Goal: Information Seeking & Learning: Check status

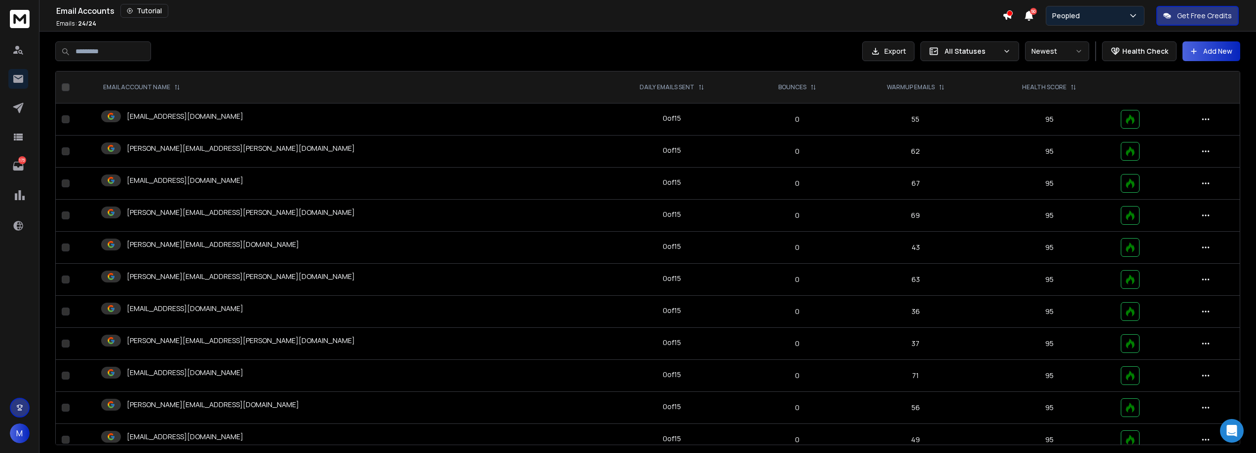
click at [460, 22] on button "Peopled" at bounding box center [1095, 16] width 99 height 20
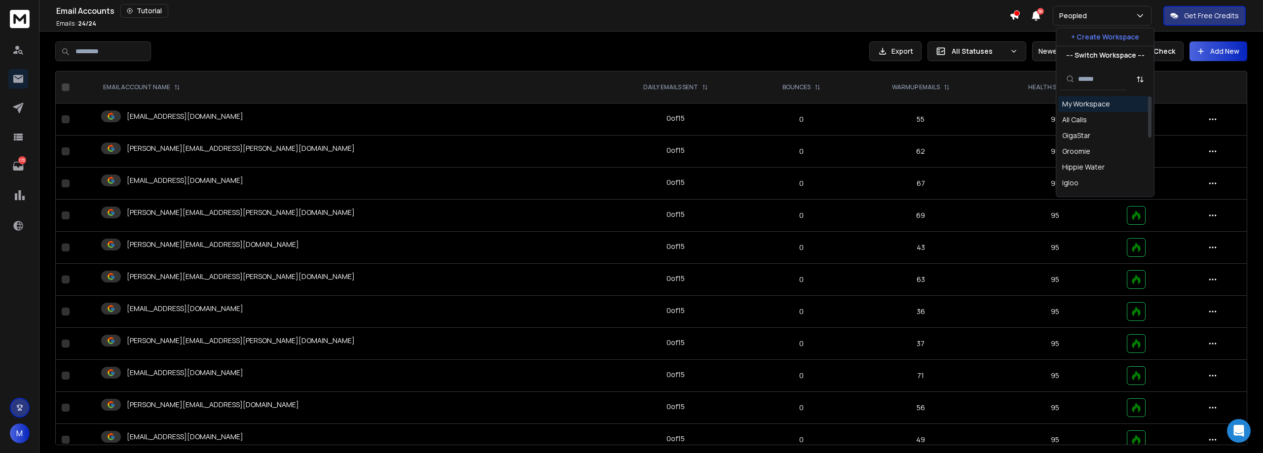
click at [460, 101] on div "My Workspace" at bounding box center [1086, 104] width 48 height 10
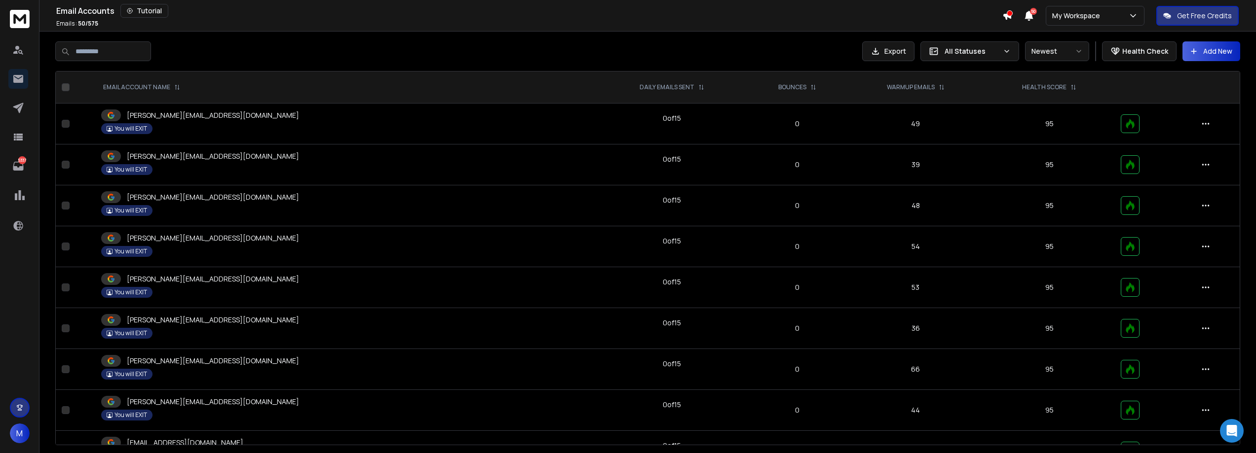
click at [982, 56] on div "All Statuses" at bounding box center [969, 51] width 99 height 20
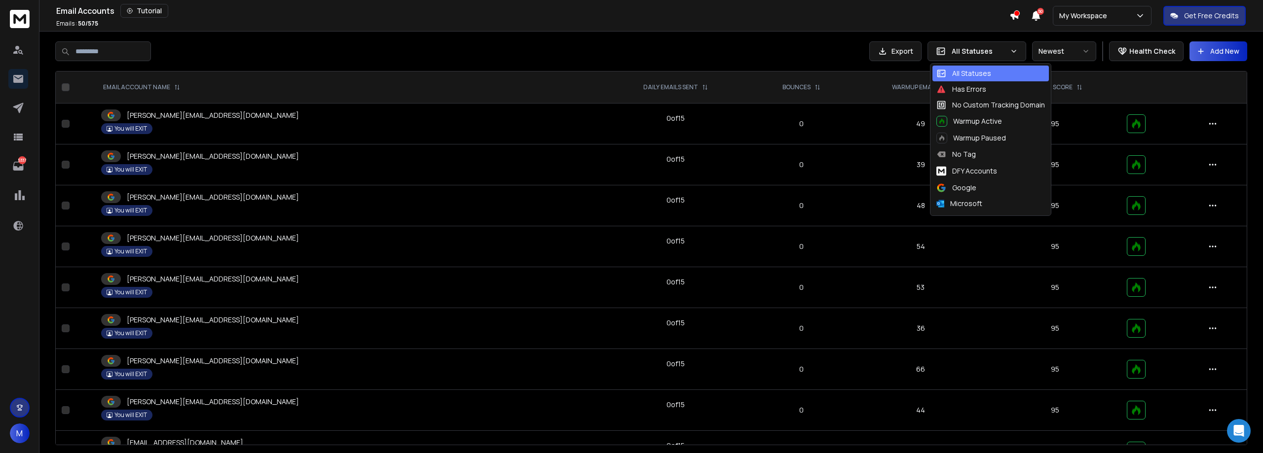
click at [1004, 53] on p "All Statuses" at bounding box center [979, 51] width 54 height 10
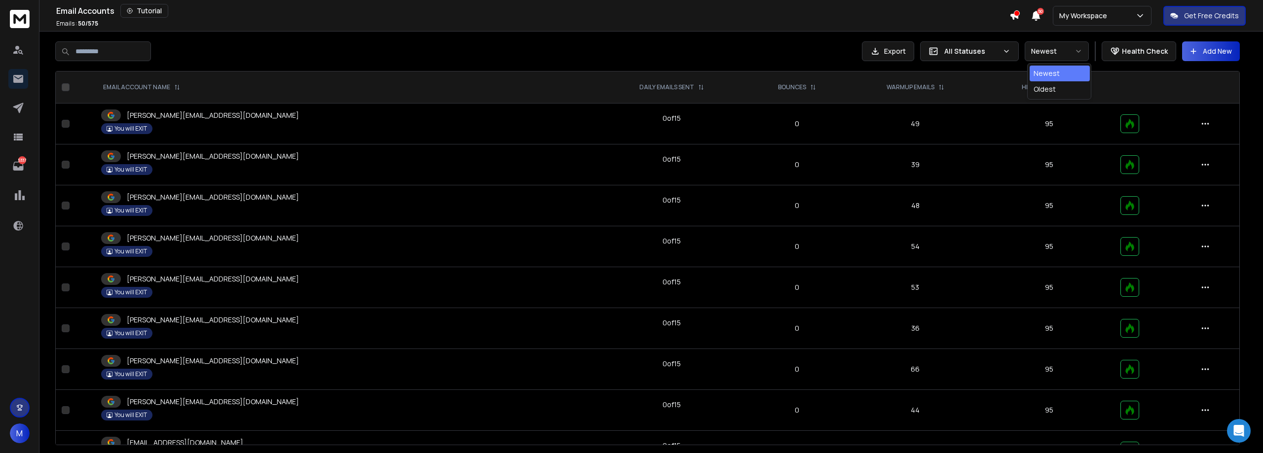
click at [1039, 50] on button "Newest" at bounding box center [1057, 51] width 64 height 20
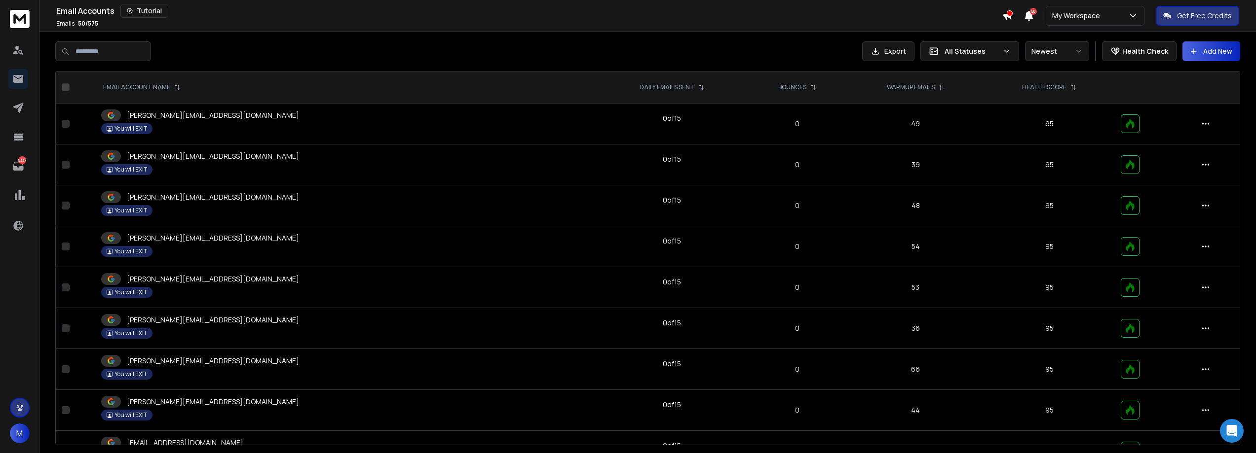
click at [1039, 50] on button "Newest" at bounding box center [1057, 51] width 64 height 20
click at [1010, 50] on icon at bounding box center [1007, 51] width 8 height 8
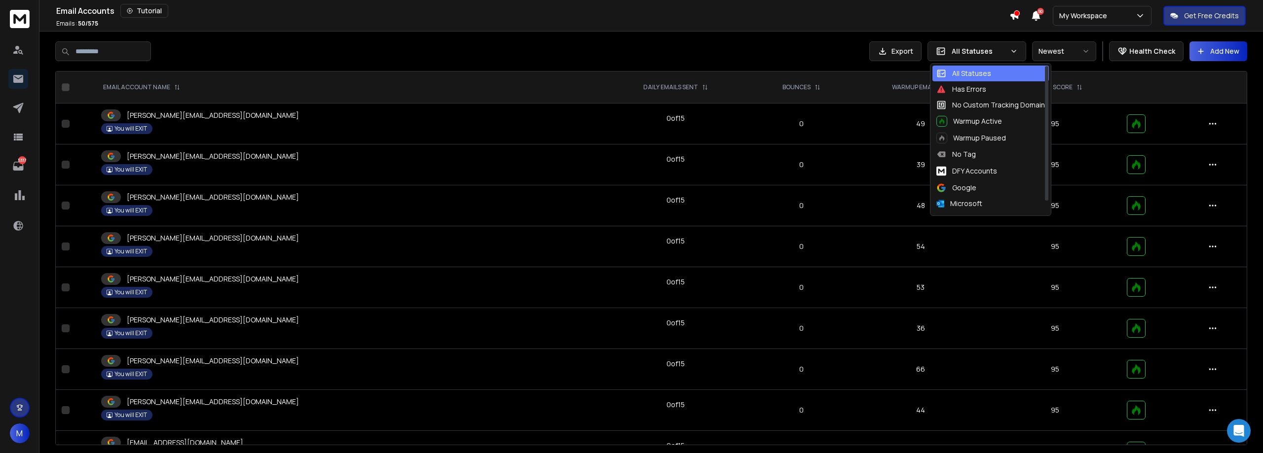
click at [1016, 53] on icon at bounding box center [1014, 51] width 8 height 8
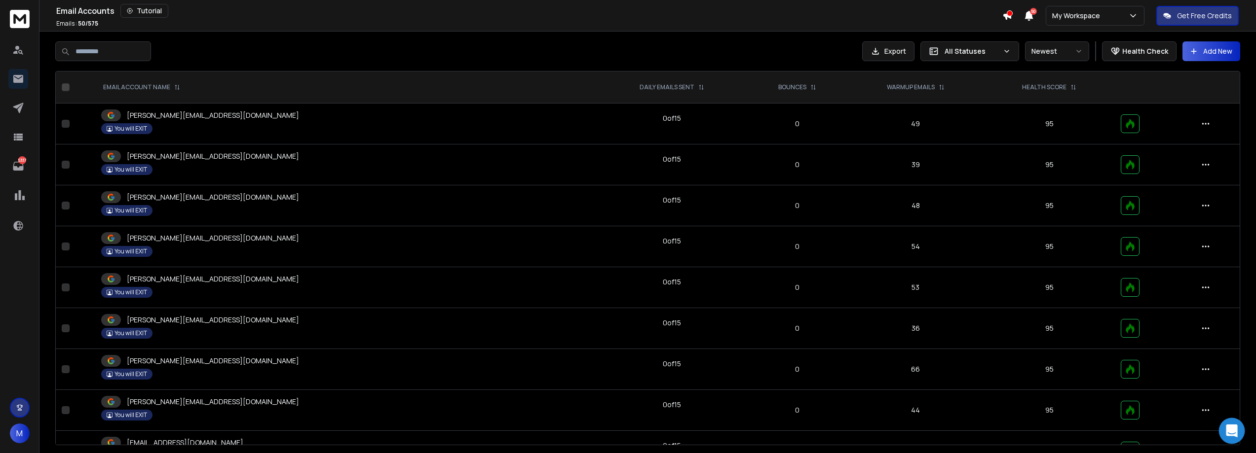
click at [1231, 425] on div "Open Intercom Messenger" at bounding box center [1232, 431] width 26 height 26
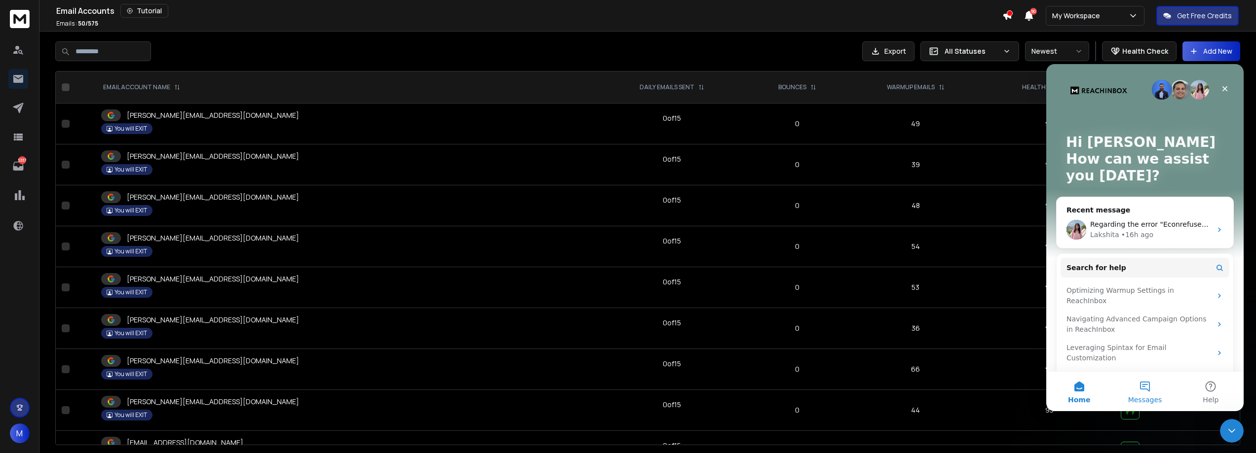
click at [1143, 390] on button "Messages" at bounding box center [1145, 391] width 66 height 39
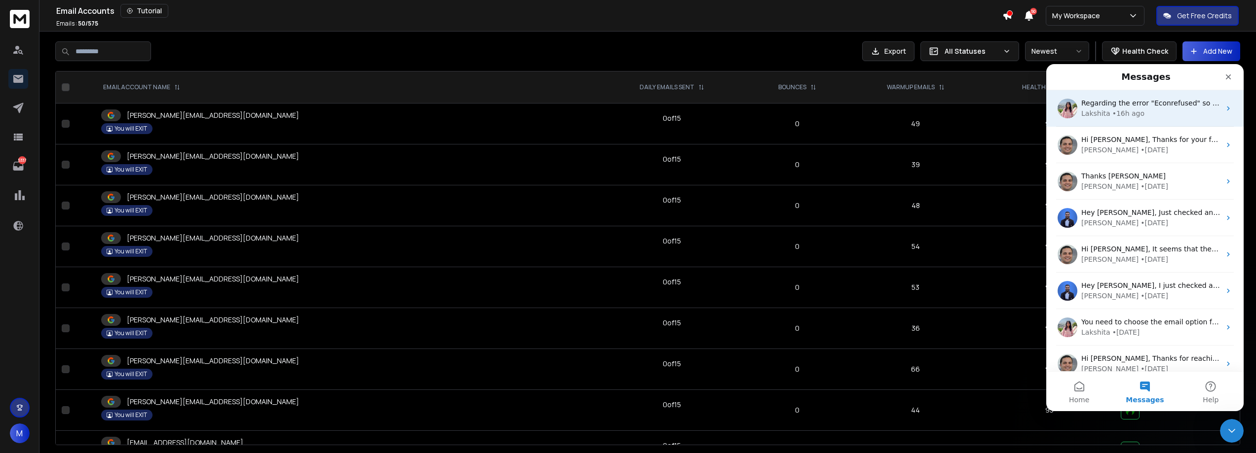
click at [1103, 111] on div "Lakshita" at bounding box center [1095, 114] width 29 height 10
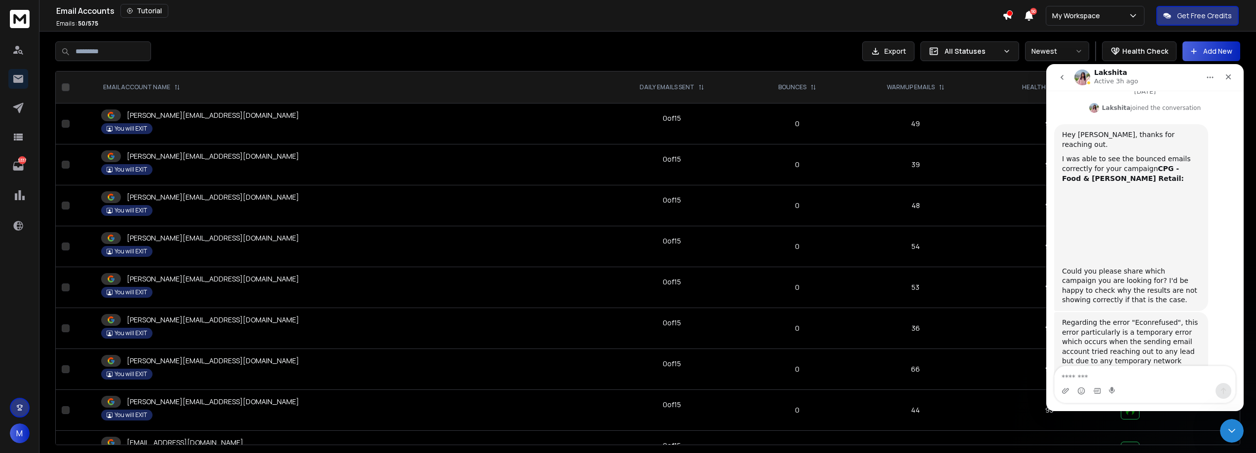
scroll to position [1338, 0]
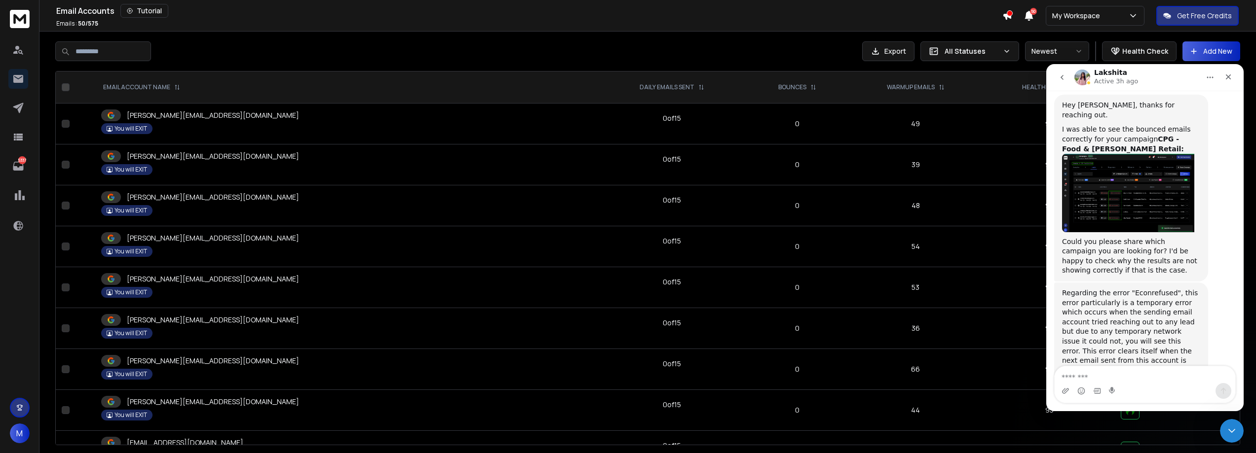
click at [1105, 376] on img "Lakshita says…" at bounding box center [1128, 409] width 132 height 66
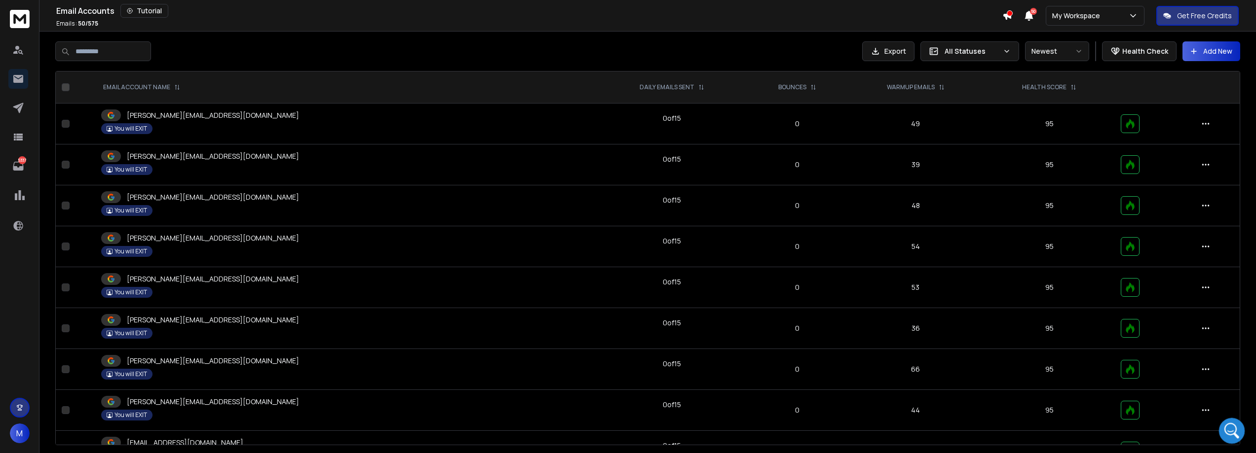
click at [1241, 432] on div "Open Intercom Messenger" at bounding box center [1230, 430] width 33 height 33
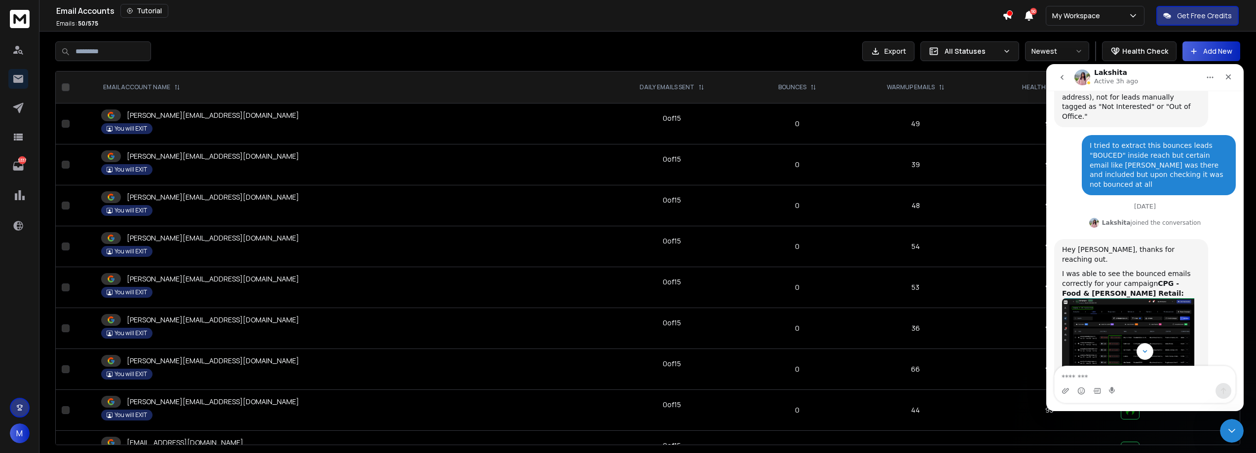
scroll to position [1134, 0]
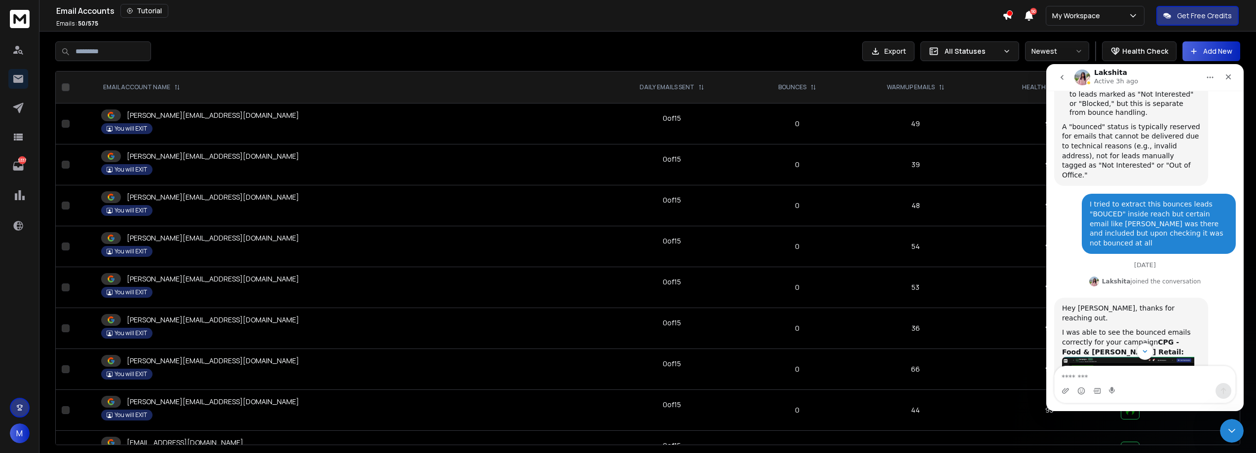
click at [1132, 357] on img "Lakshita says…" at bounding box center [1128, 396] width 132 height 78
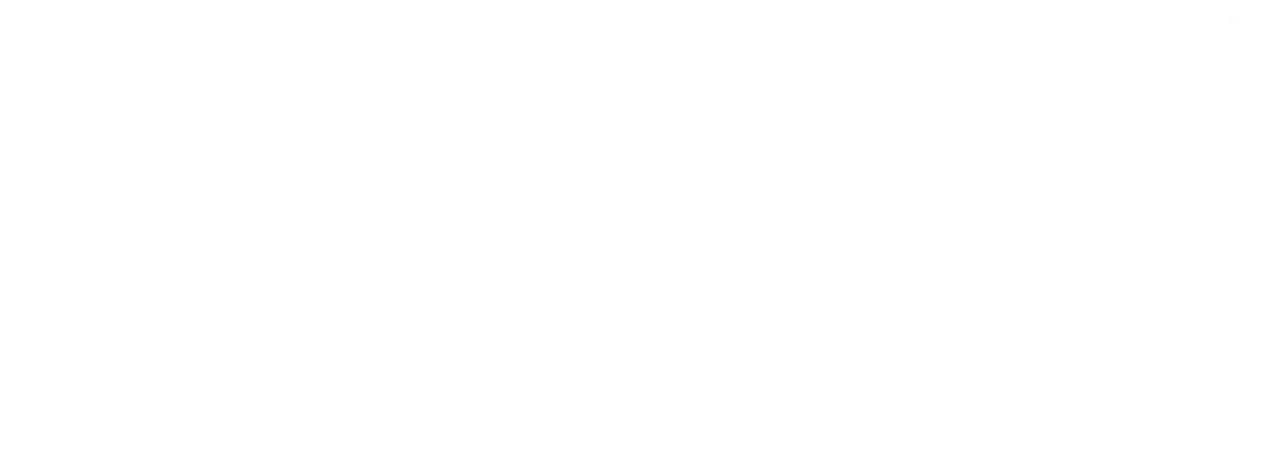
scroll to position [0, 0]
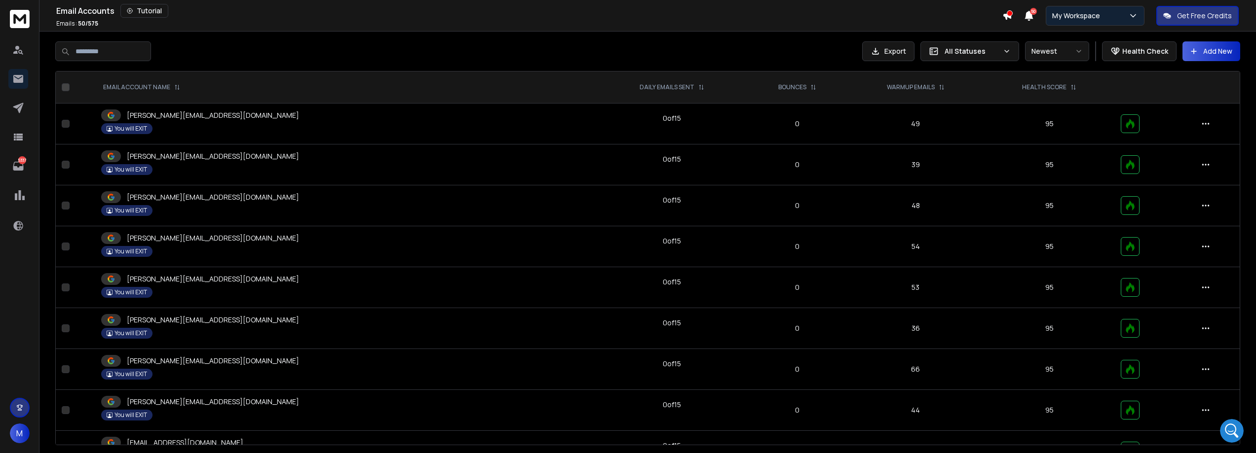
click at [1101, 17] on p "My Workspace" at bounding box center [1078, 16] width 52 height 10
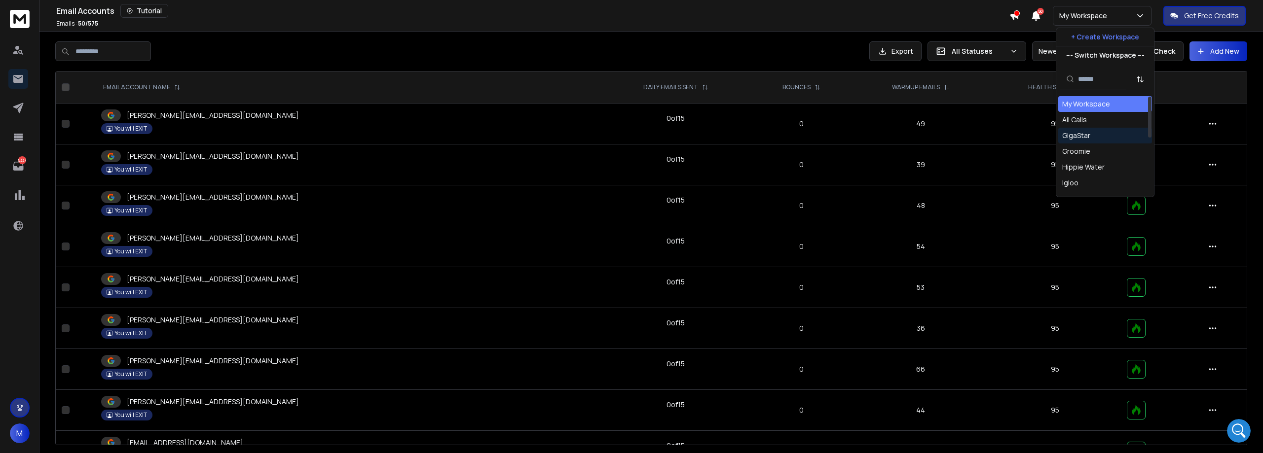
click at [1096, 141] on div "GigaStar" at bounding box center [1105, 136] width 94 height 16
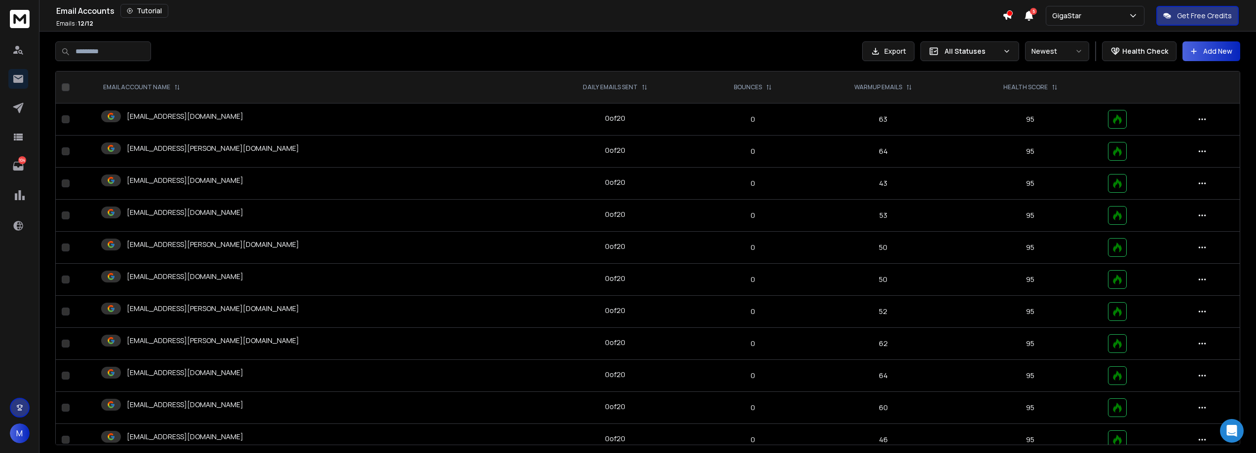
click at [991, 47] on p "All Statuses" at bounding box center [971, 51] width 54 height 10
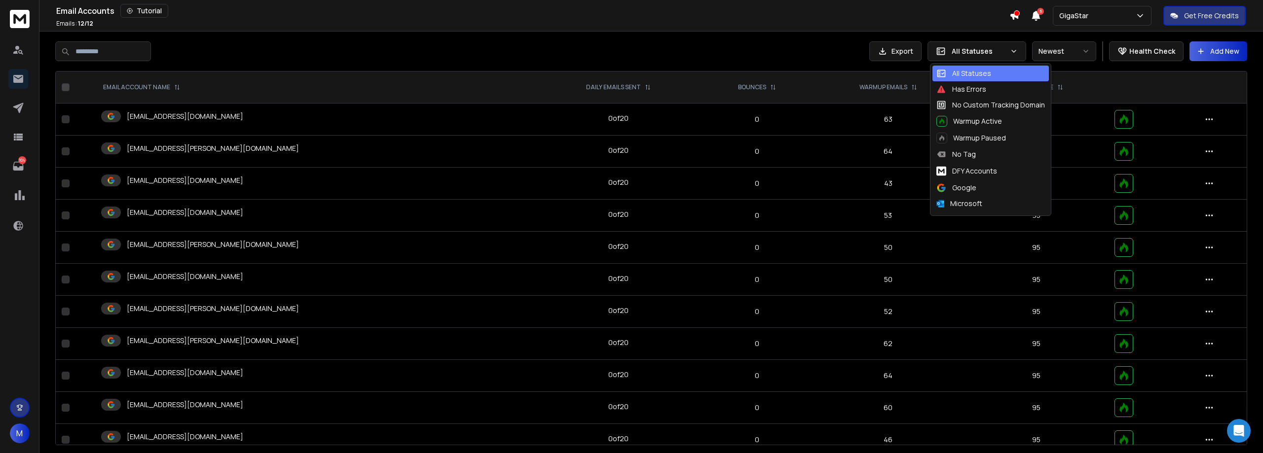
click at [991, 49] on p "All Statuses" at bounding box center [979, 51] width 54 height 10
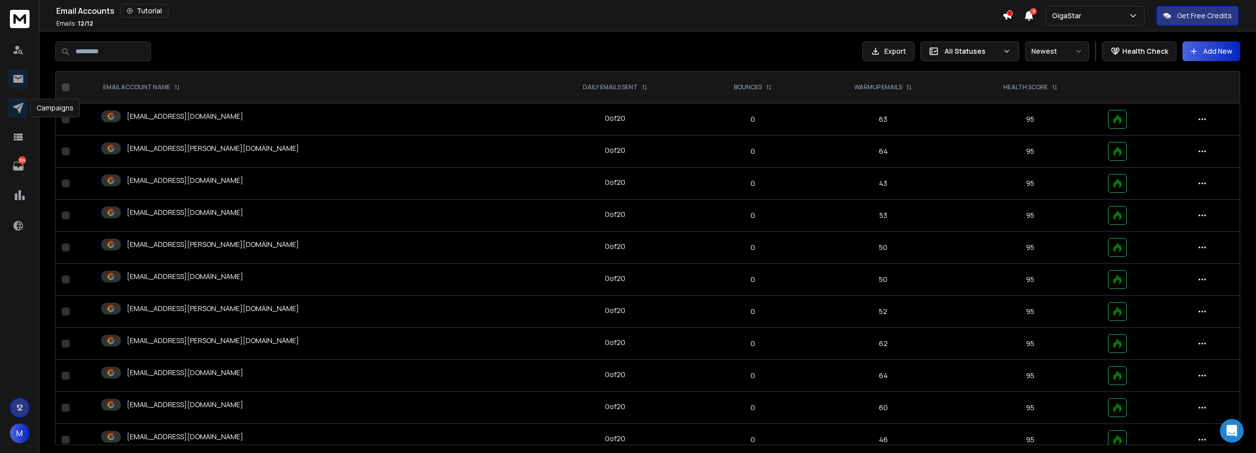
click at [14, 114] on link at bounding box center [18, 108] width 20 height 20
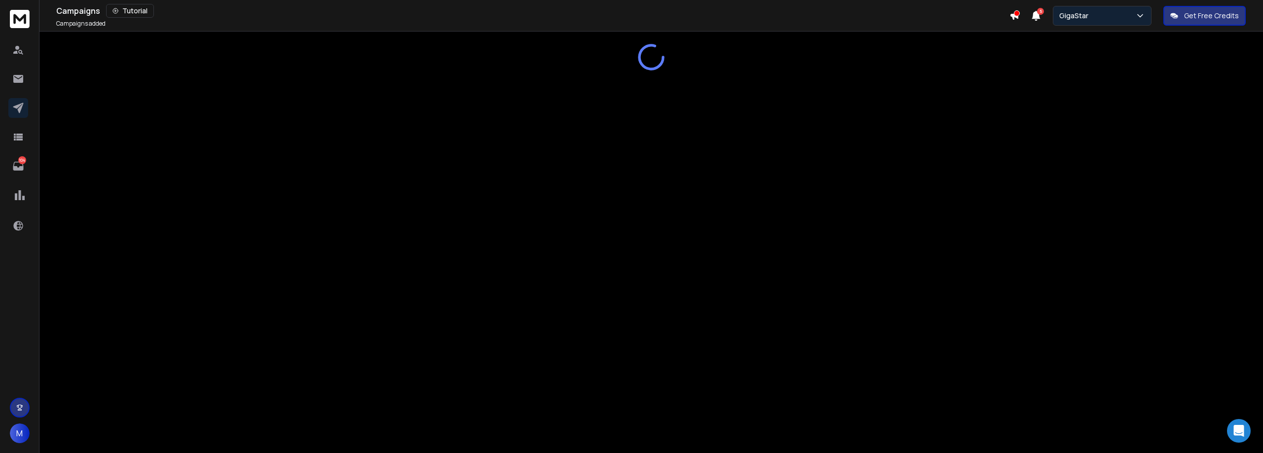
click at [1099, 16] on div "GigaStar" at bounding box center [1102, 16] width 86 height 10
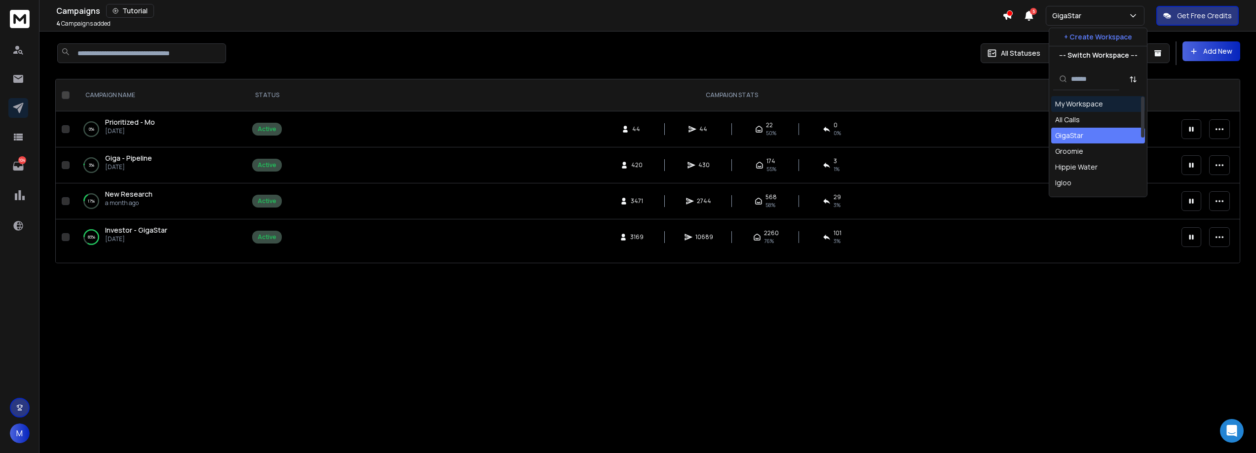
click at [1081, 103] on div "My Workspace" at bounding box center [1079, 104] width 48 height 10
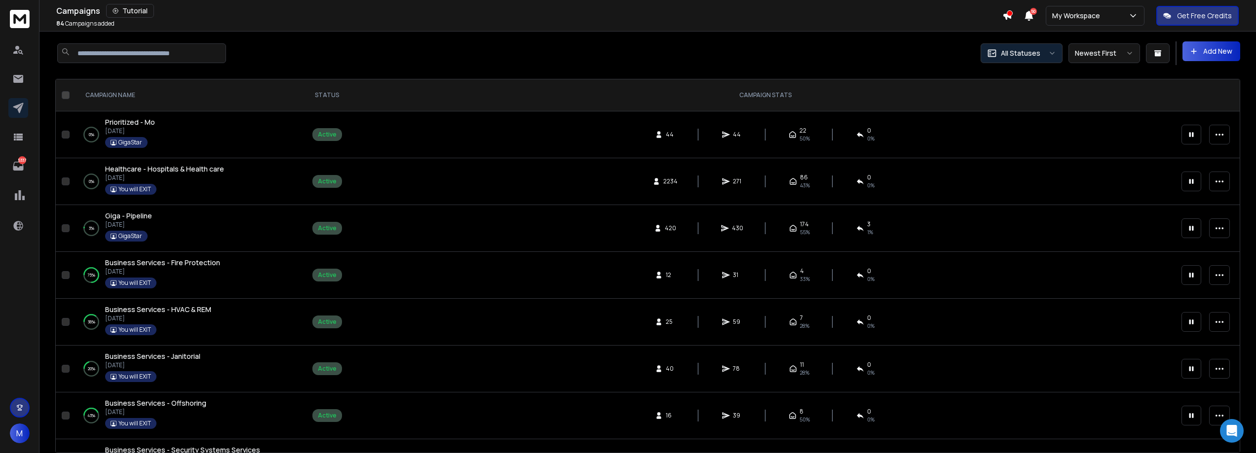
click at [1017, 58] on button "All Statuses" at bounding box center [1021, 53] width 82 height 20
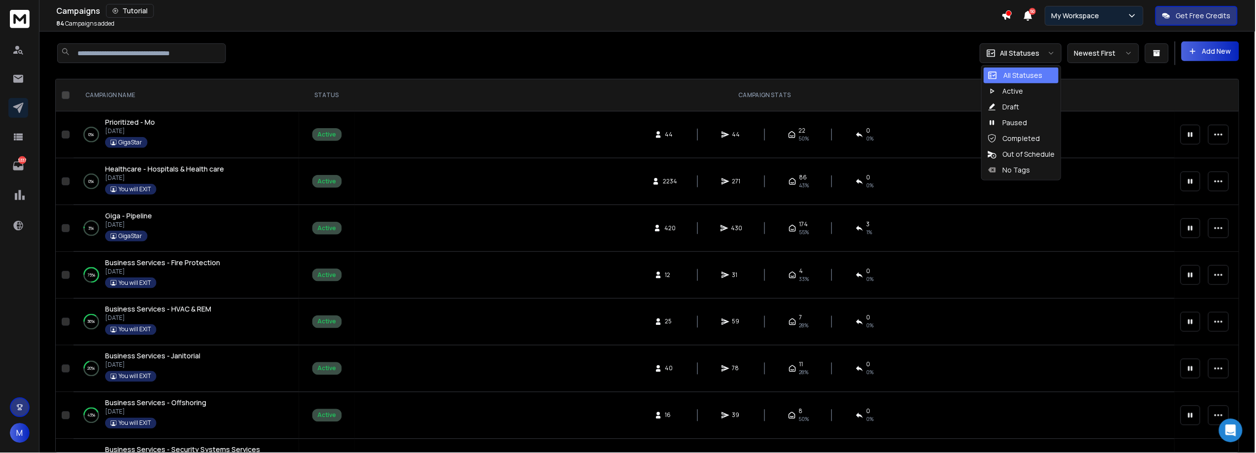
click at [1083, 12] on p "My Workspace" at bounding box center [1078, 16] width 52 height 10
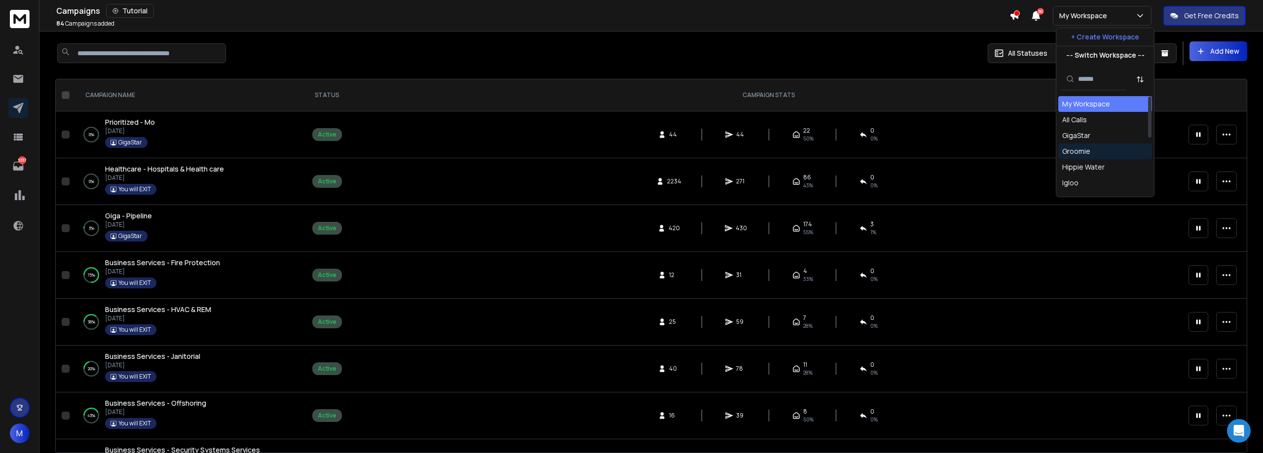
click at [1093, 149] on div "Groomie" at bounding box center [1105, 152] width 94 height 16
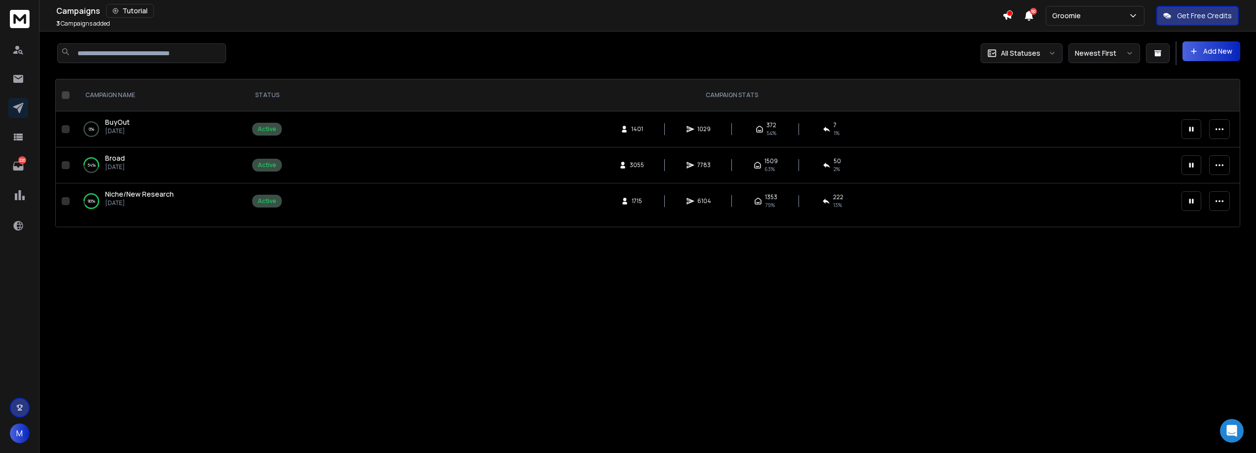
click at [190, 198] on div "90 % Niche/New Research [DATE]" at bounding box center [159, 201] width 153 height 24
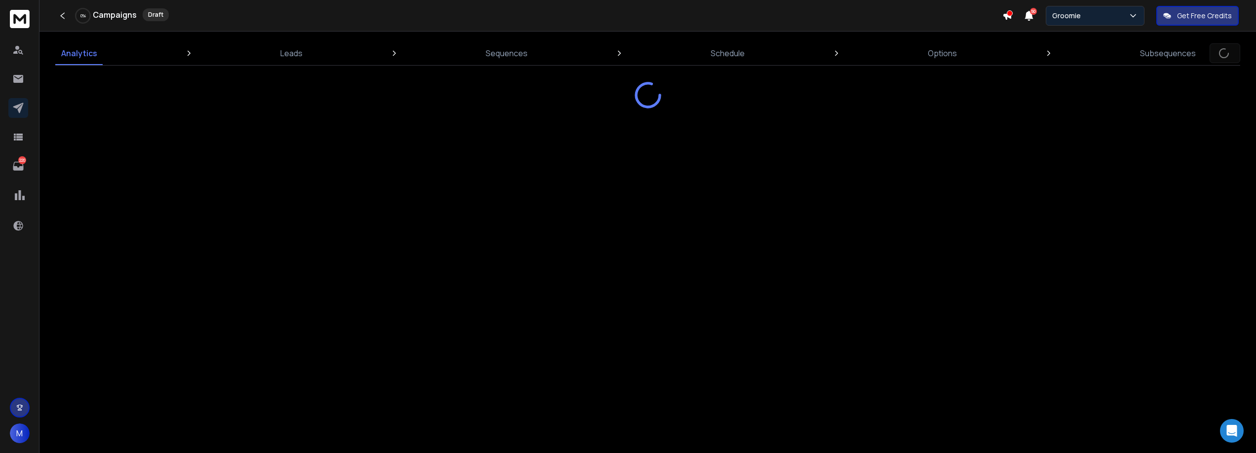
click at [1094, 20] on div "Groomie" at bounding box center [1095, 16] width 86 height 10
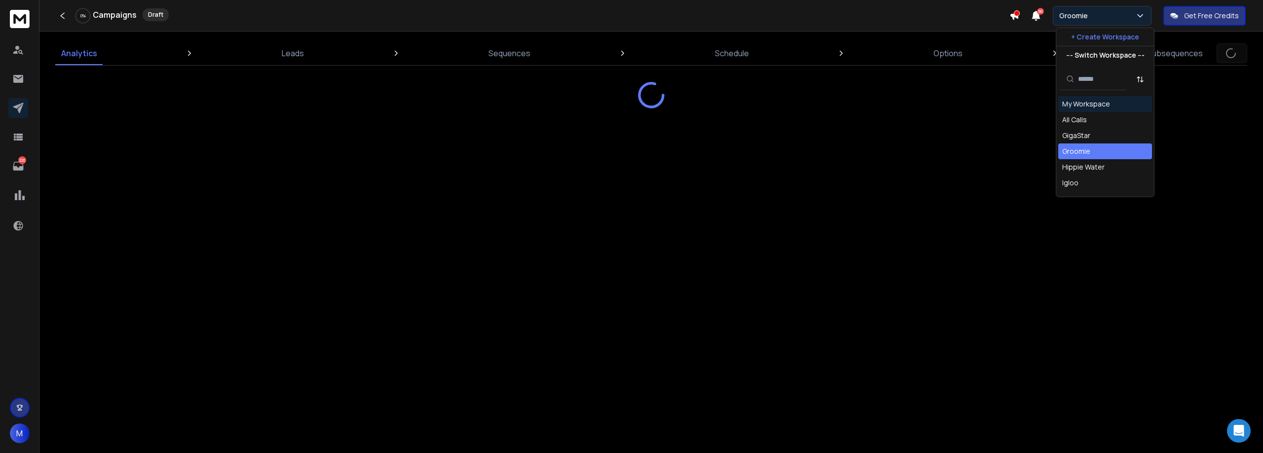
click at [1095, 20] on div "Groomie" at bounding box center [1102, 16] width 86 height 10
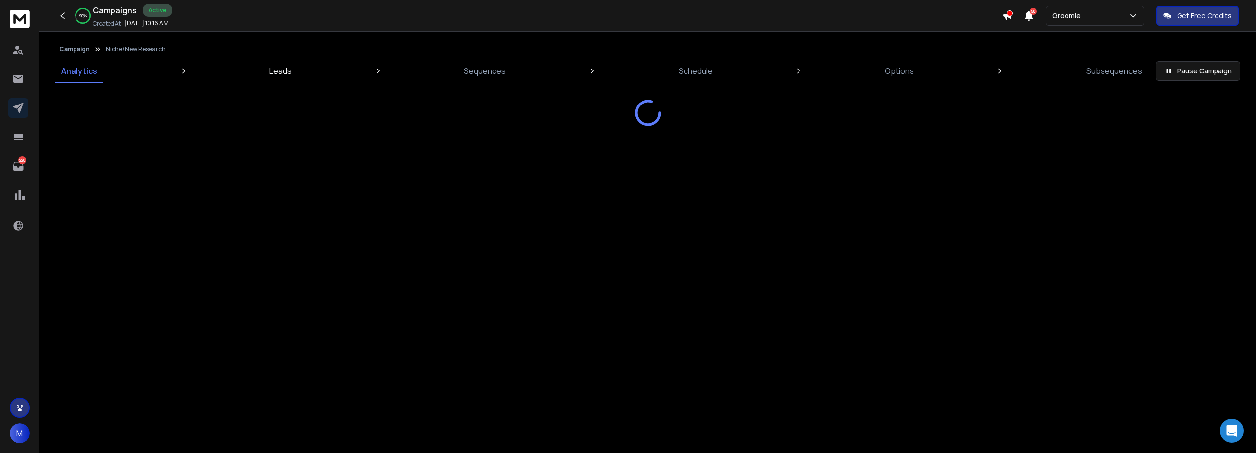
click at [275, 72] on p "Leads" at bounding box center [280, 71] width 22 height 12
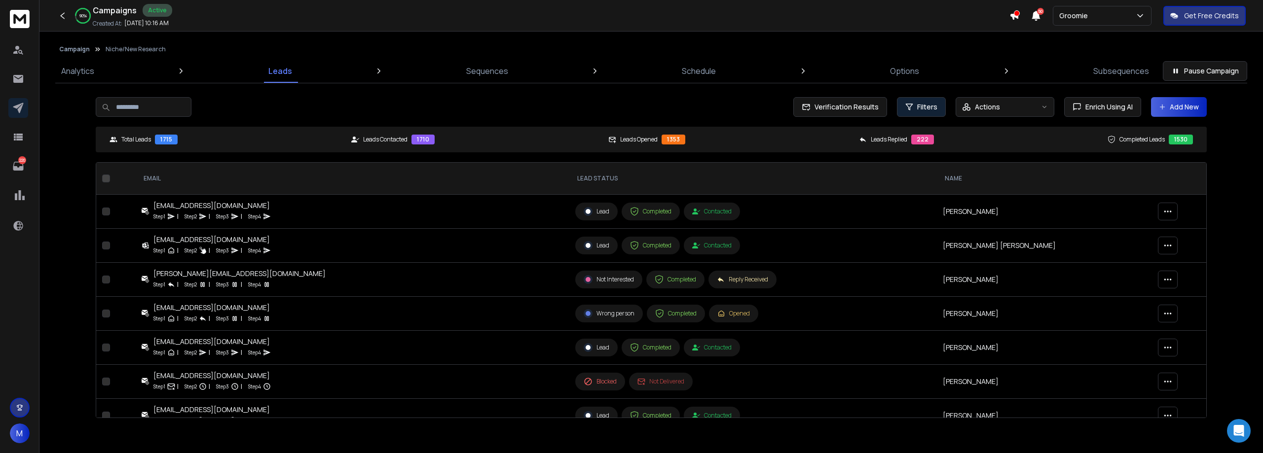
click at [933, 104] on span "Filters" at bounding box center [927, 107] width 20 height 10
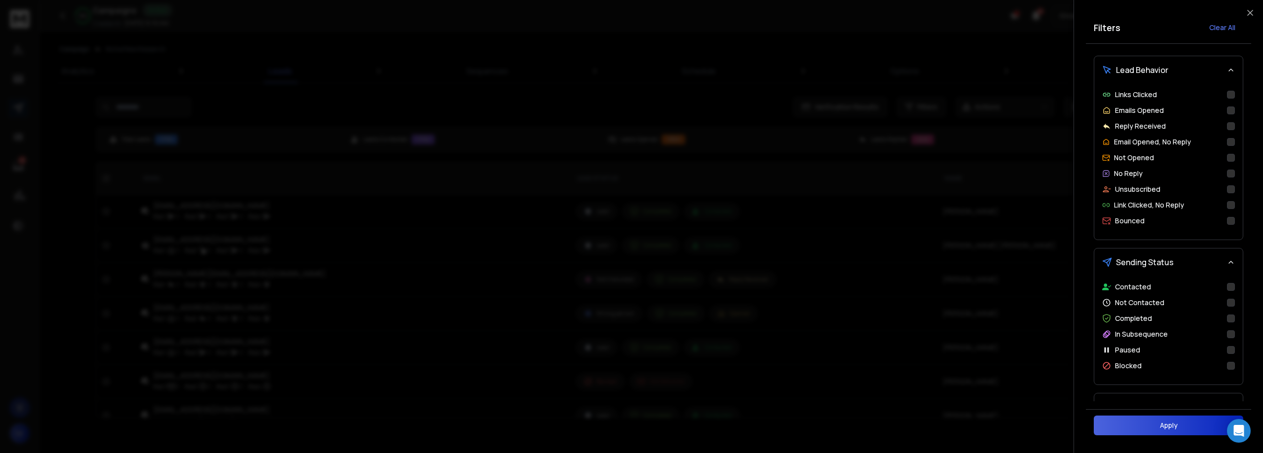
click at [1126, 224] on p "Bounced" at bounding box center [1130, 221] width 30 height 10
click at [1227, 224] on button "Bounced" at bounding box center [1231, 221] width 8 height 8
click at [1140, 437] on div "Apply" at bounding box center [1168, 426] width 165 height 32
click at [1140, 432] on button "Apply" at bounding box center [1169, 426] width 150 height 20
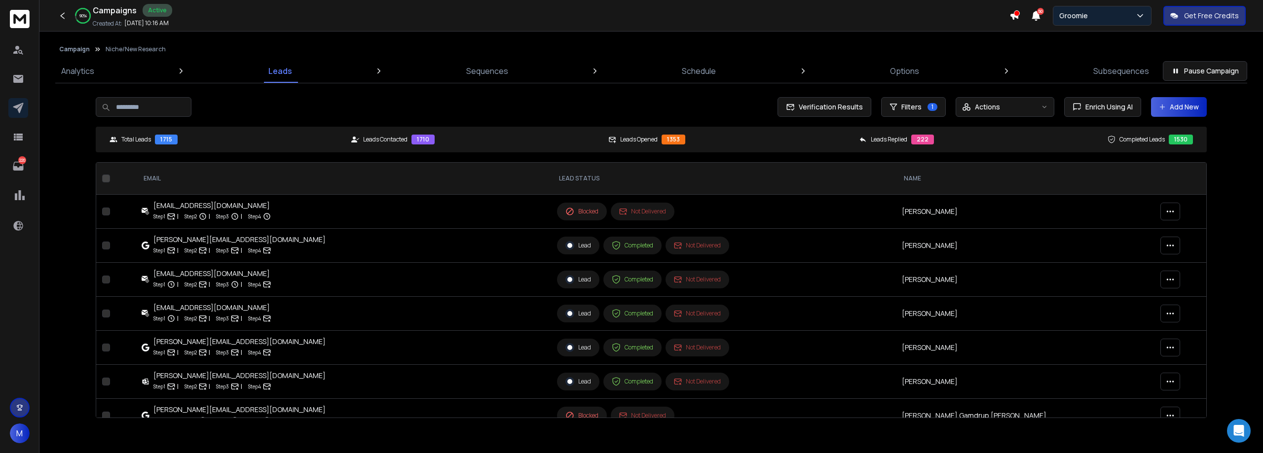
click at [1074, 19] on p "Groomie" at bounding box center [1075, 16] width 33 height 10
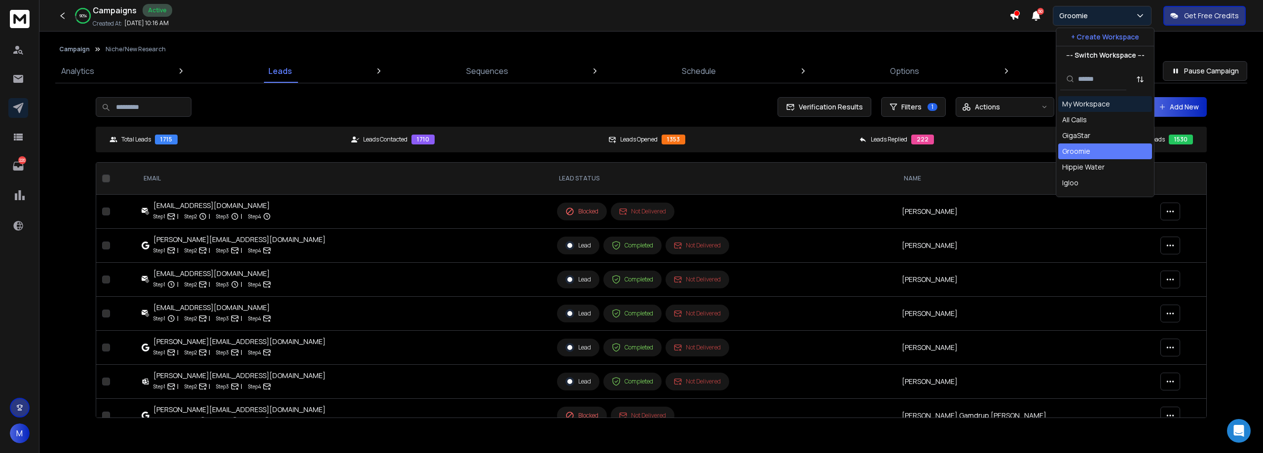
click at [1074, 19] on p "Groomie" at bounding box center [1075, 16] width 33 height 10
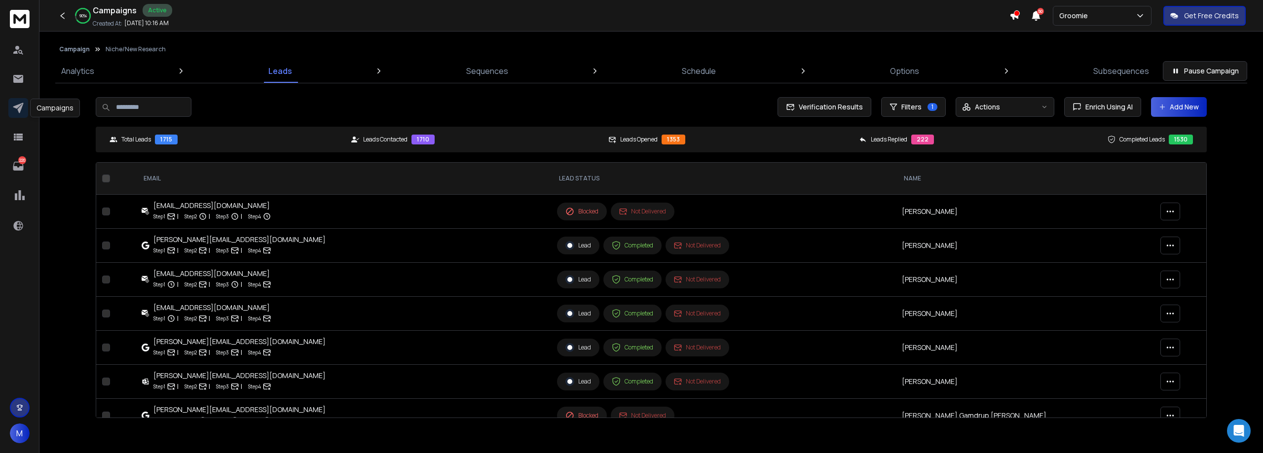
click at [17, 111] on icon at bounding box center [18, 108] width 12 height 12
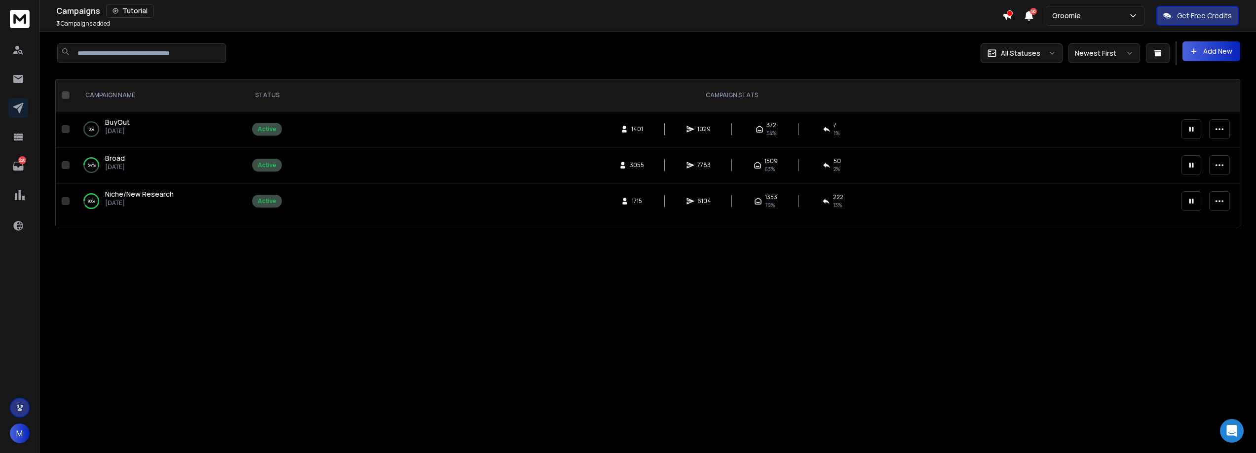
click at [145, 161] on div "54 % Broad 2 months ago" at bounding box center [159, 165] width 153 height 24
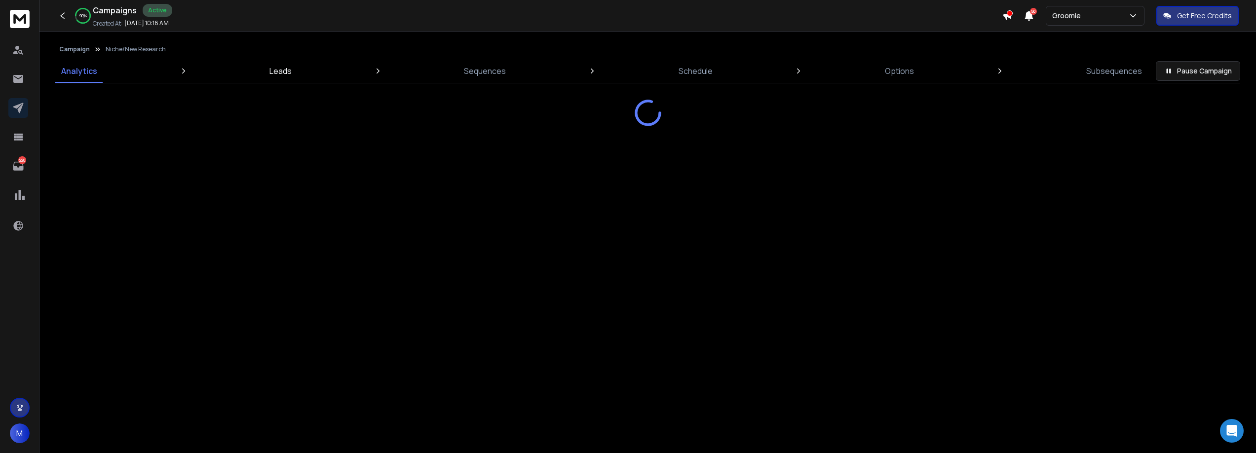
click at [276, 67] on p "Leads" at bounding box center [280, 71] width 22 height 12
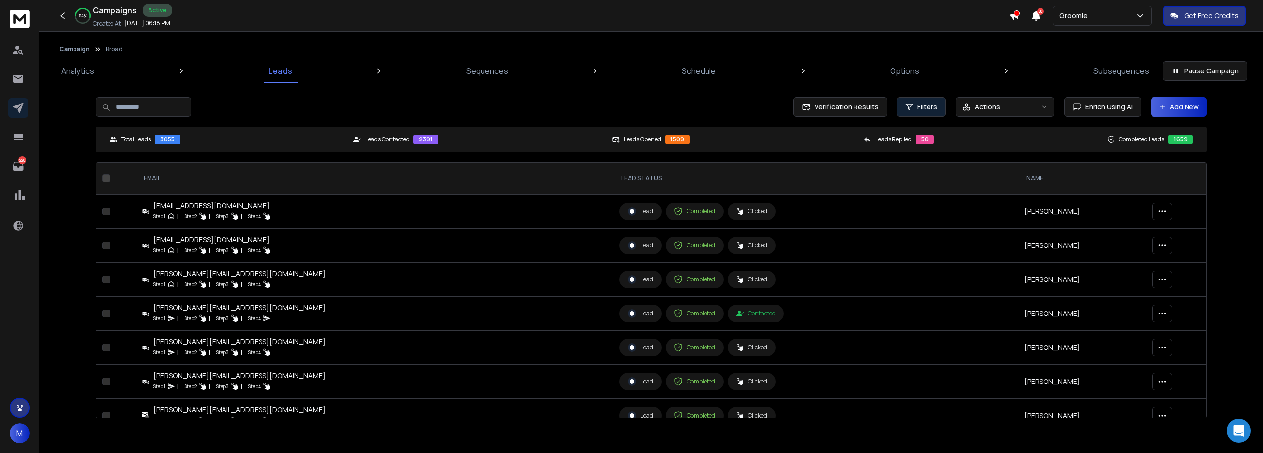
click at [910, 109] on icon "button" at bounding box center [909, 107] width 8 height 8
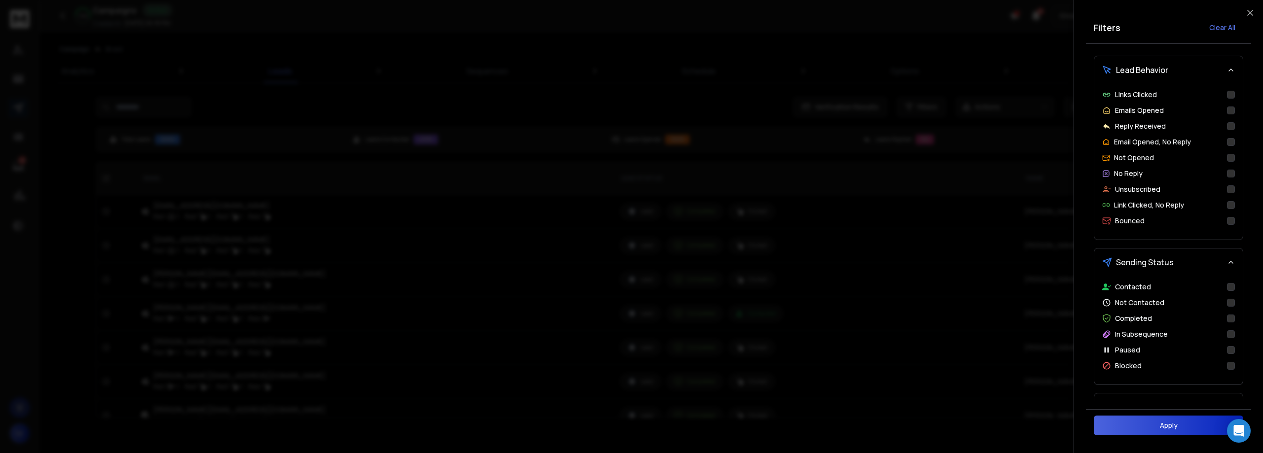
click at [1138, 221] on p "Bounced" at bounding box center [1130, 221] width 30 height 10
click at [1227, 221] on button "Bounced" at bounding box center [1231, 221] width 8 height 8
click at [1153, 423] on button "Apply" at bounding box center [1169, 426] width 150 height 20
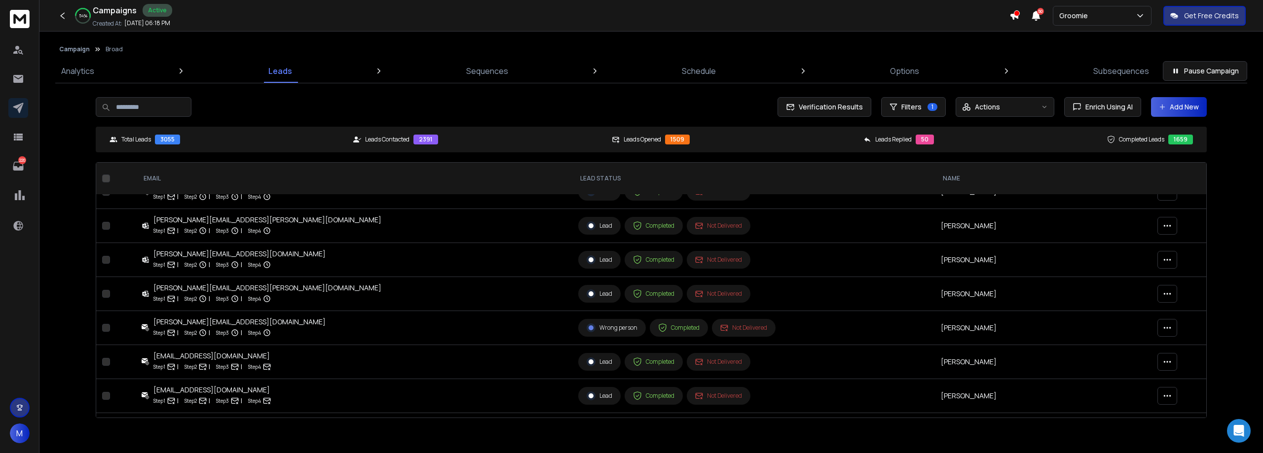
scroll to position [1026, 0]
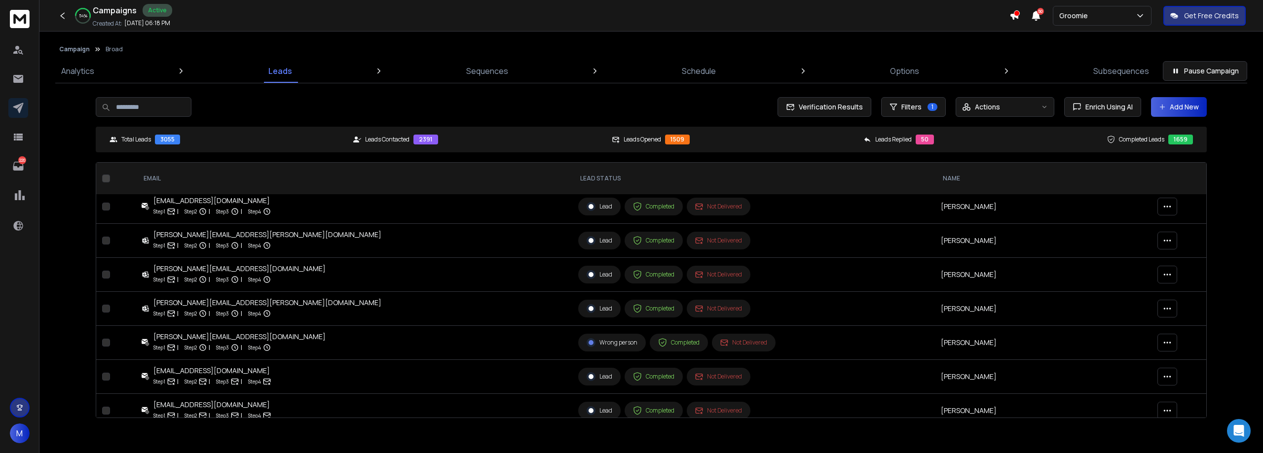
click at [587, 339] on div "Wrong person" at bounding box center [612, 343] width 51 height 9
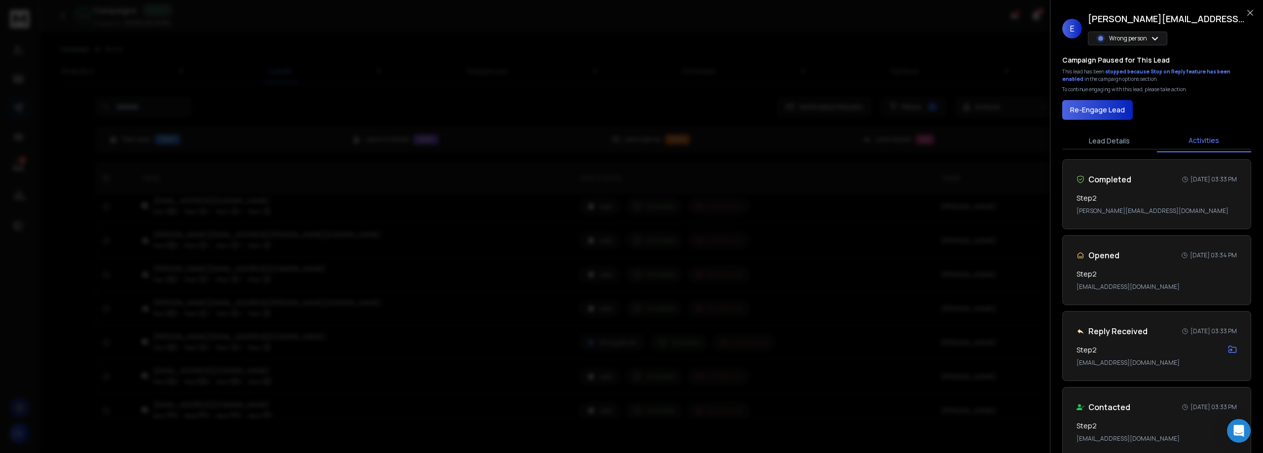
click at [1232, 144] on button "Activities" at bounding box center [1204, 141] width 95 height 23
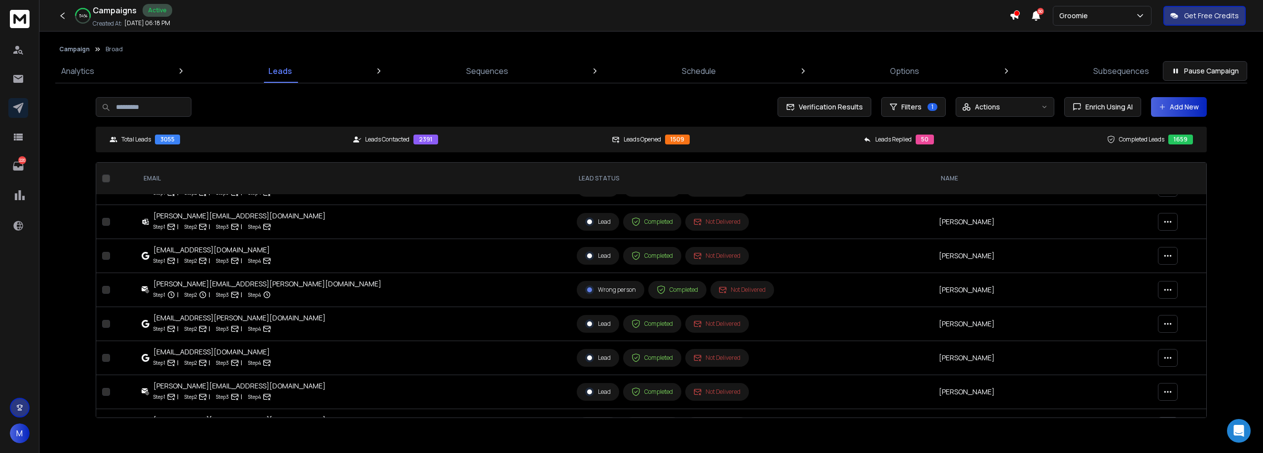
scroll to position [2794, 0]
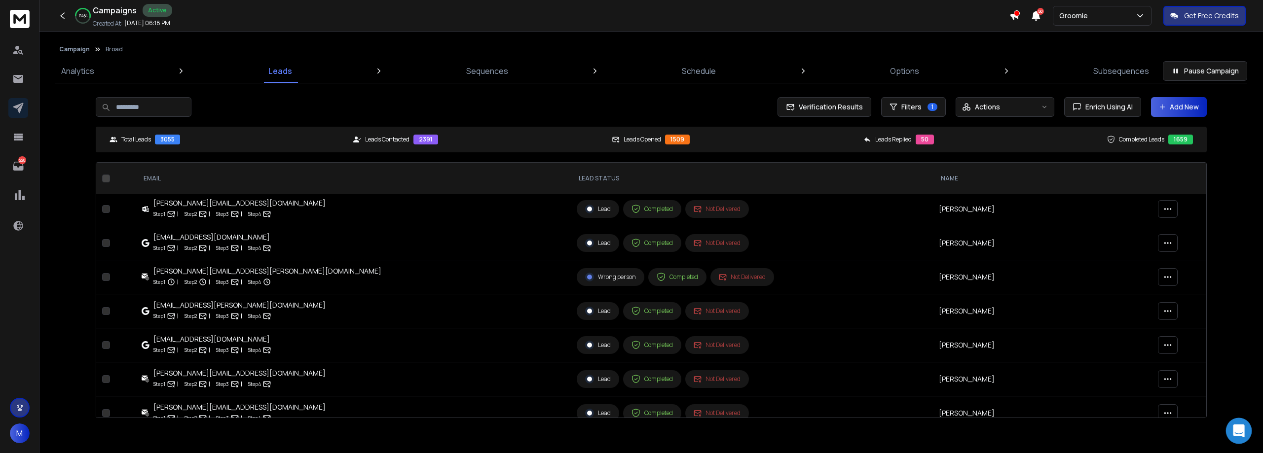
click at [1235, 427] on icon "Open Intercom Messenger" at bounding box center [1238, 431] width 11 height 13
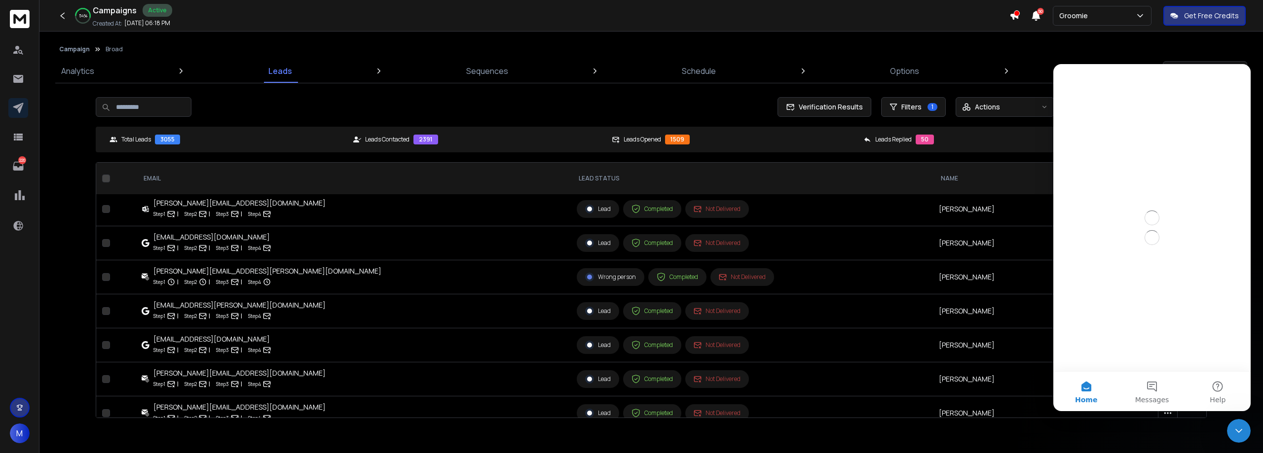
scroll to position [0, 0]
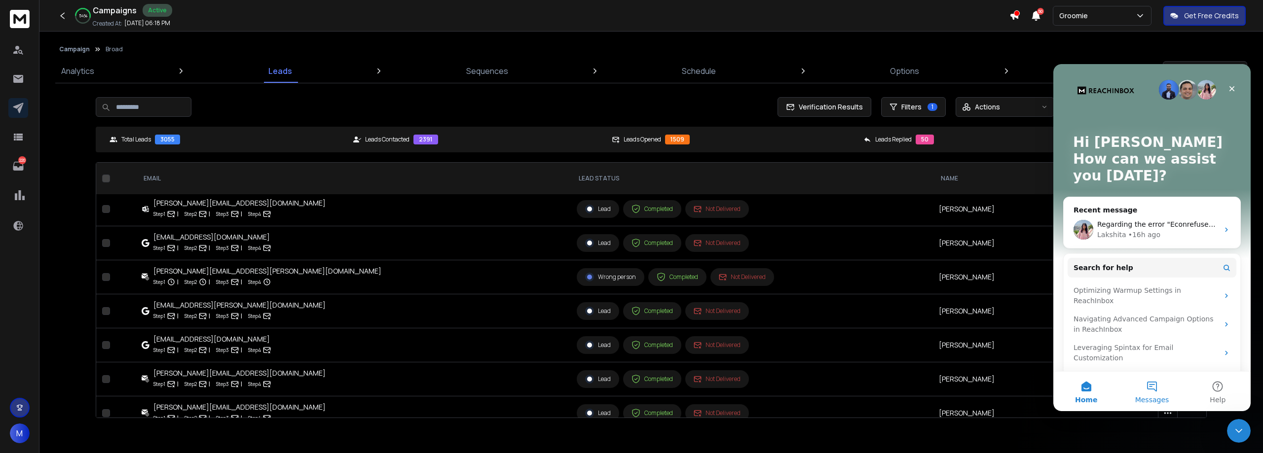
click at [1155, 384] on button "Messages" at bounding box center [1152, 391] width 66 height 39
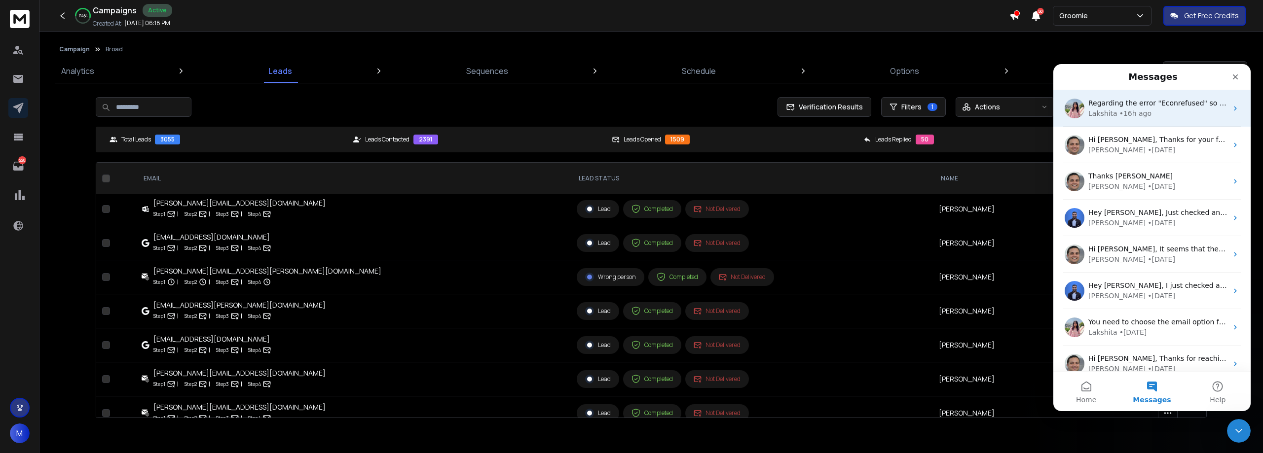
click at [1120, 112] on div "• 16h ago" at bounding box center [1136, 114] width 32 height 10
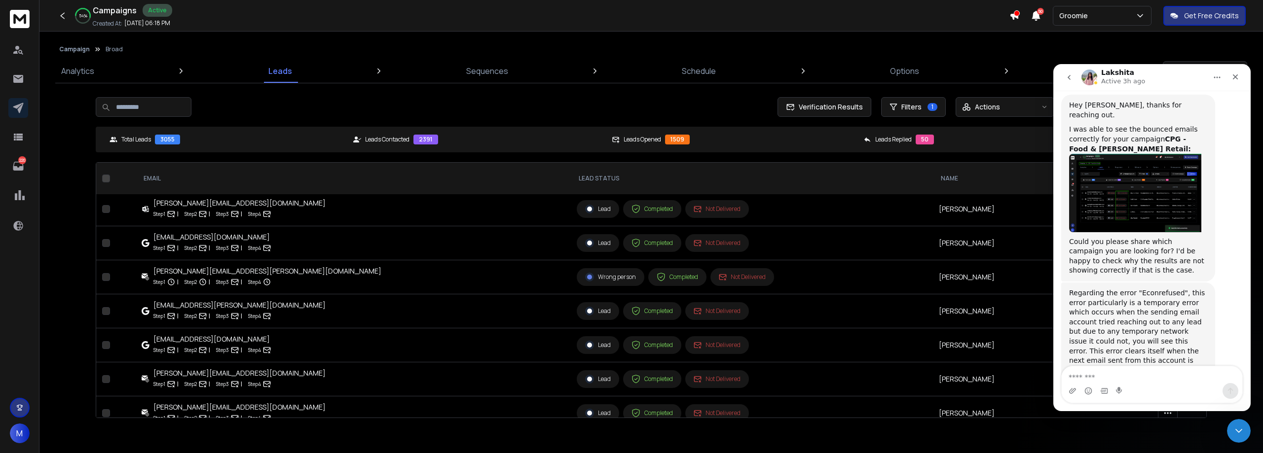
click at [1127, 374] on textarea "Message…" at bounding box center [1152, 375] width 181 height 17
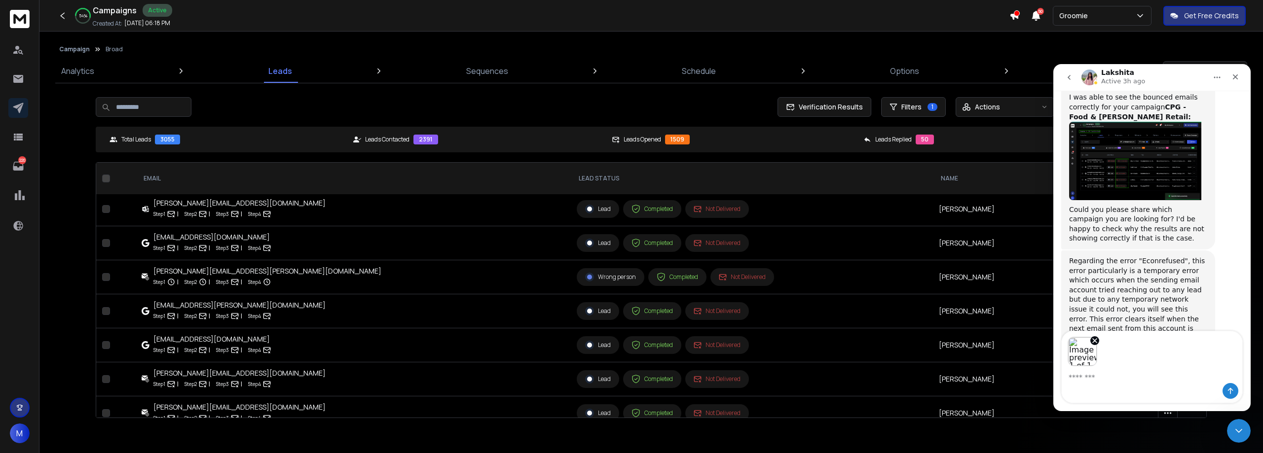
scroll to position [1373, 0]
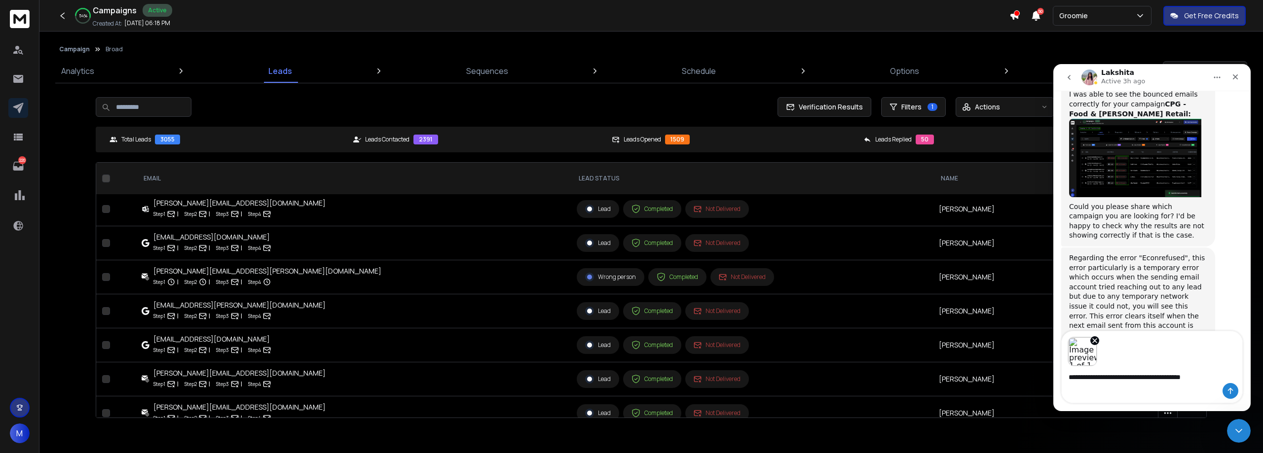
type textarea "**********"
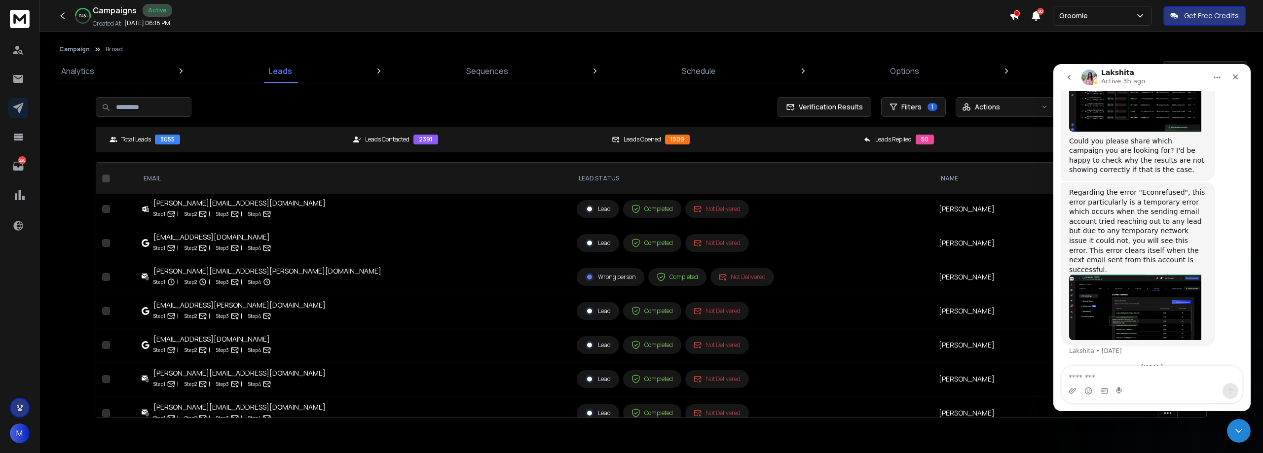
scroll to position [1439, 0]
drag, startPoint x: 149, startPoint y: 267, endPoint x: 235, endPoint y: 268, distance: 86.4
click at [235, 268] on div "andy.bard@midven.co.uk Step 1 | Step 2 | Step 3 | Step 4" at bounding box center [354, 277] width 424 height 22
copy div "andy.bard@midven.co.uk"
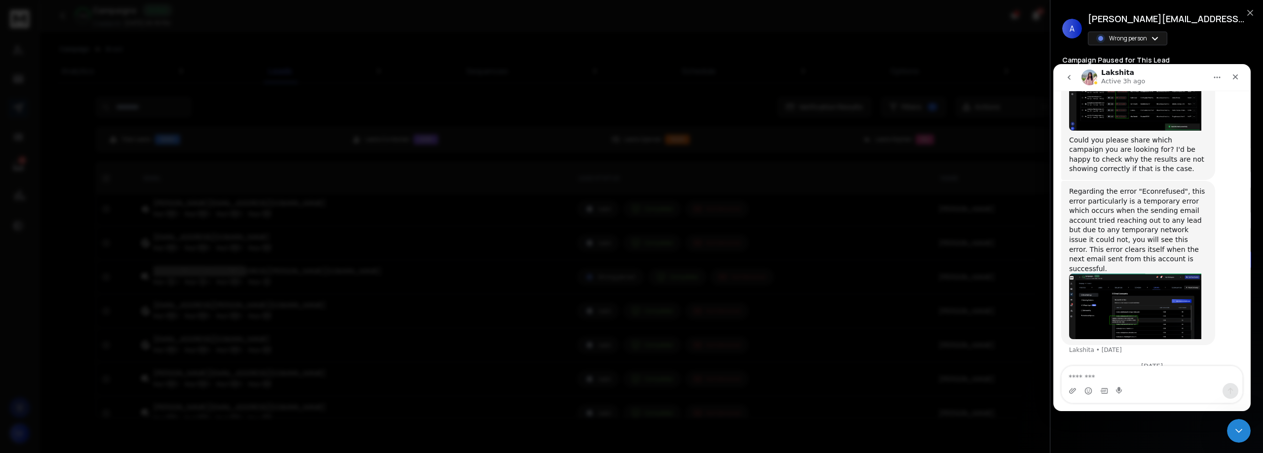
click at [945, 36] on div at bounding box center [631, 226] width 1263 height 453
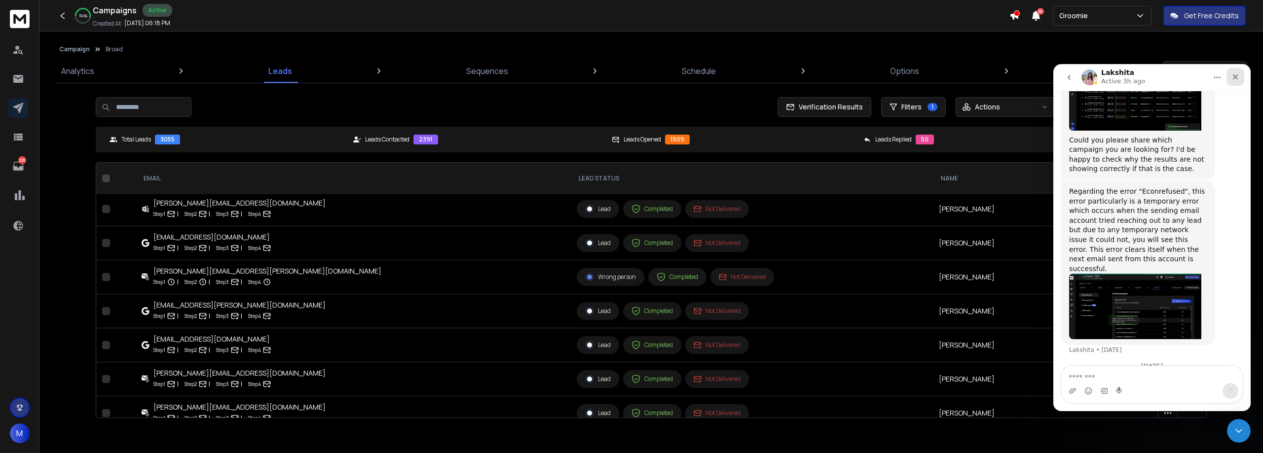
click at [1237, 77] on icon "Close" at bounding box center [1235, 77] width 5 height 5
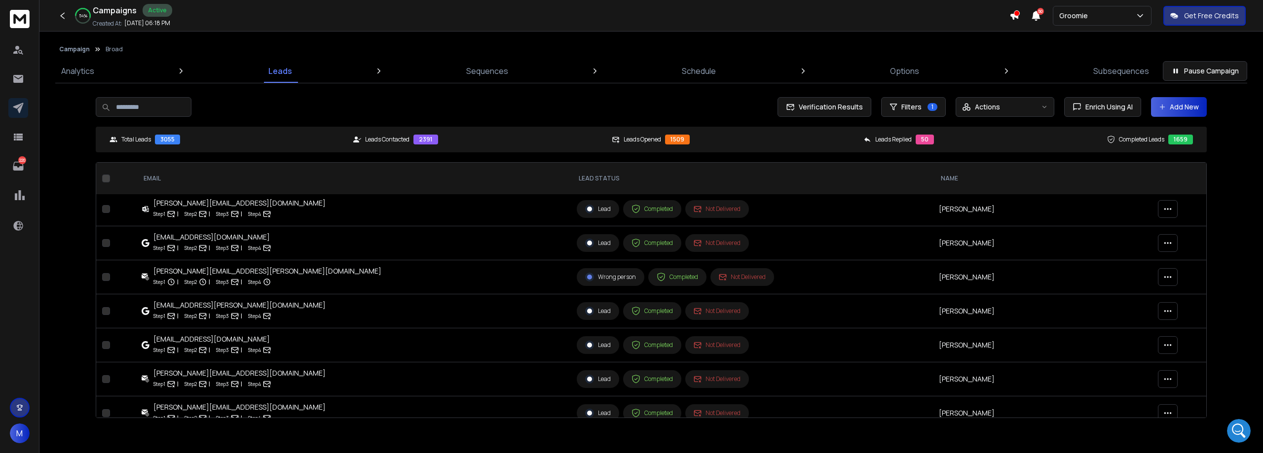
scroll to position [0, 0]
click at [1112, 21] on button "Groomie" at bounding box center [1102, 16] width 99 height 20
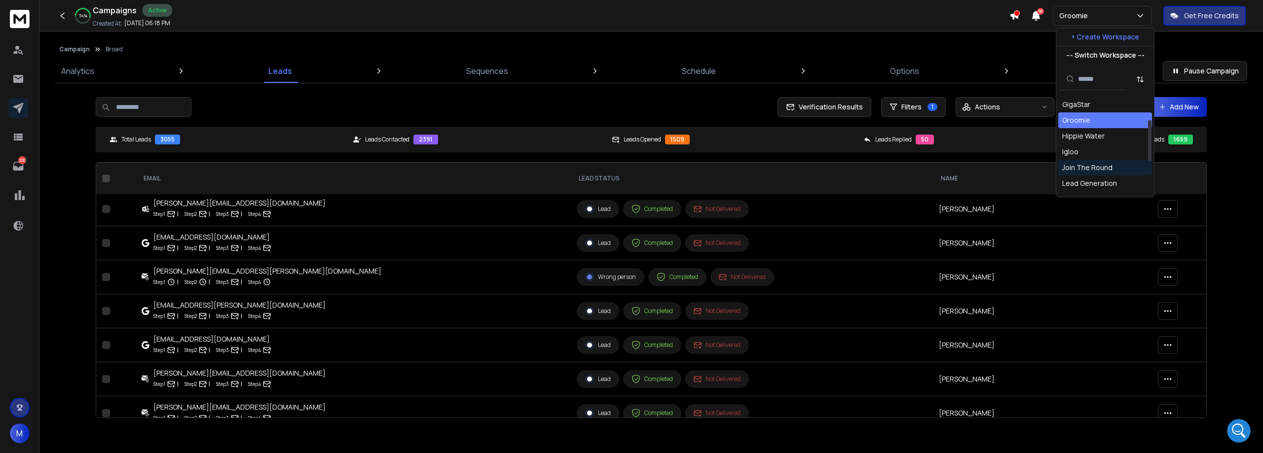
scroll to position [66, 0]
click at [1088, 167] on div "Levels" at bounding box center [1105, 165] width 94 height 16
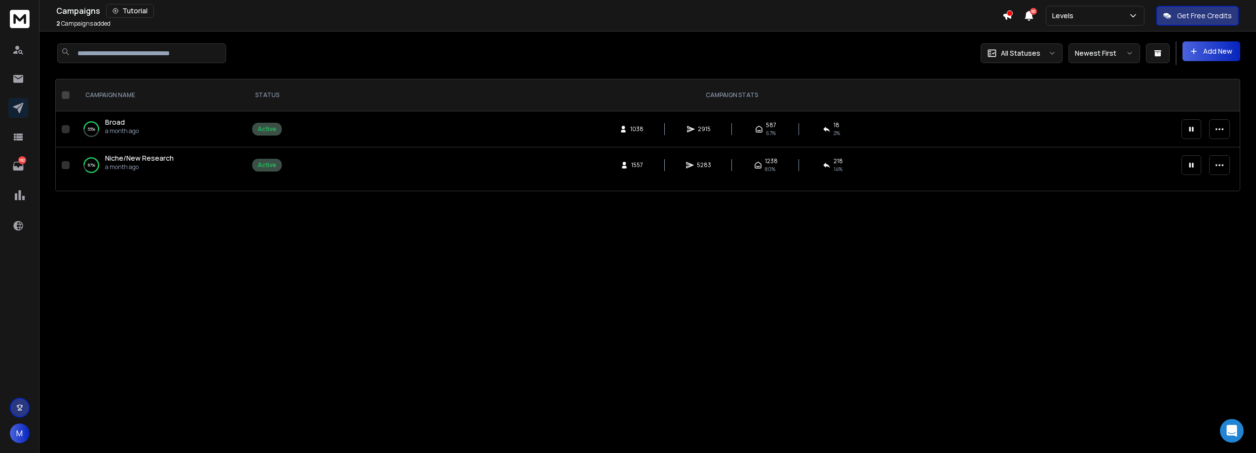
click at [134, 165] on p "a month ago" at bounding box center [139, 167] width 69 height 8
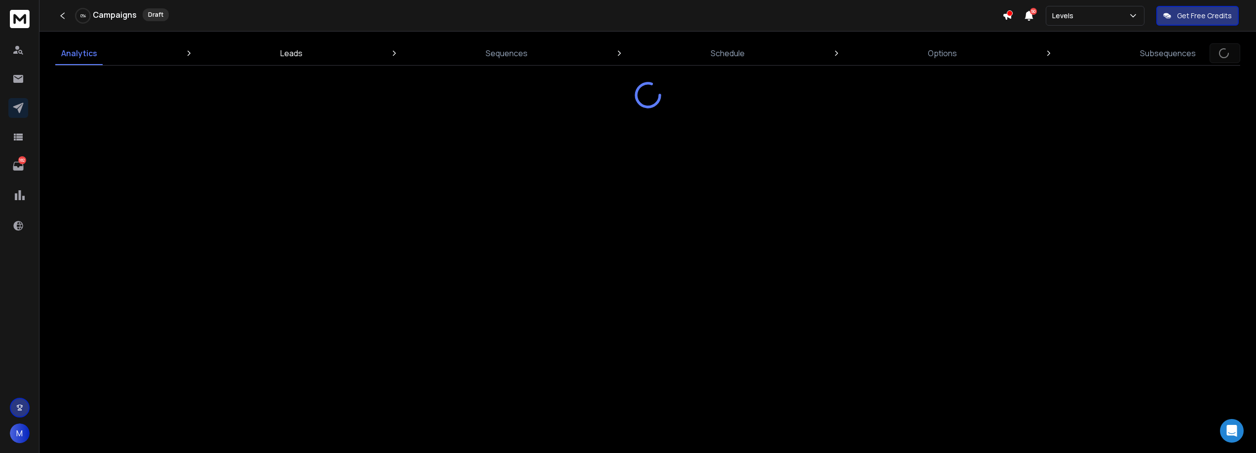
click at [301, 55] on p "Leads" at bounding box center [291, 53] width 22 height 12
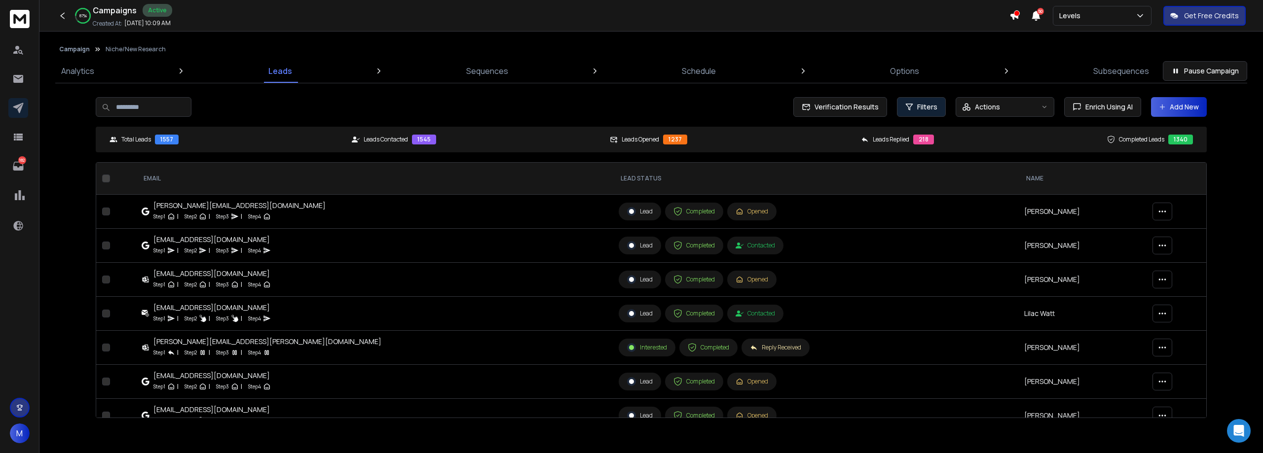
click at [912, 106] on polygon "button" at bounding box center [909, 107] width 6 height 6
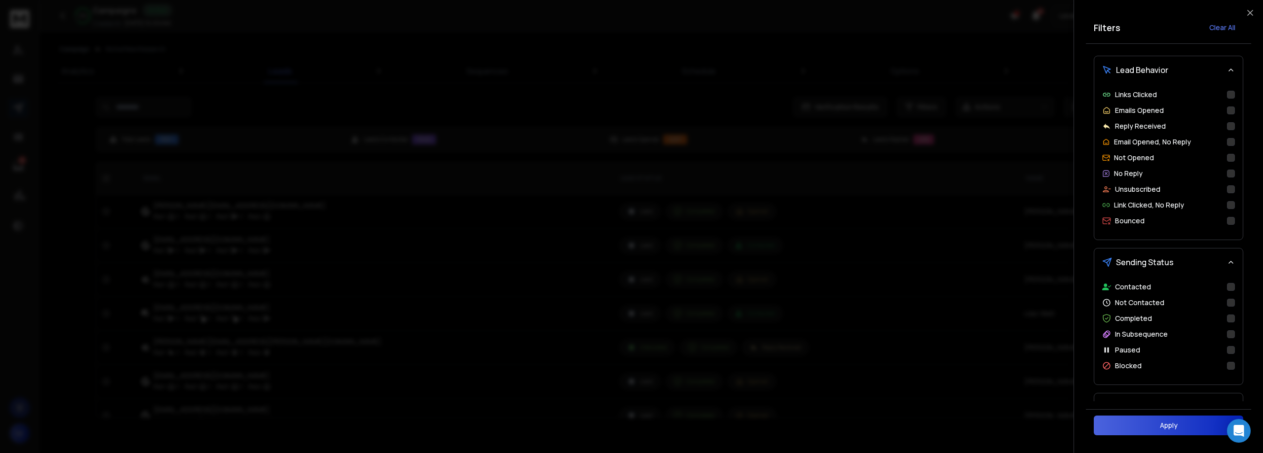
click at [1131, 219] on p "Bounced" at bounding box center [1130, 221] width 30 height 10
click at [1227, 219] on button "Bounced" at bounding box center [1231, 221] width 8 height 8
click at [1147, 426] on button "Apply" at bounding box center [1169, 426] width 150 height 20
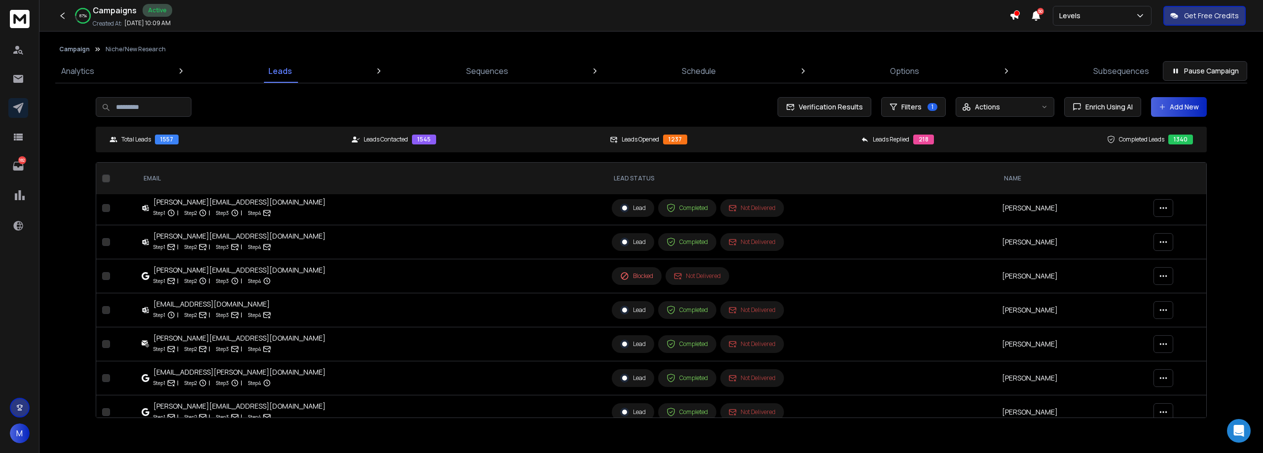
scroll to position [1184, 0]
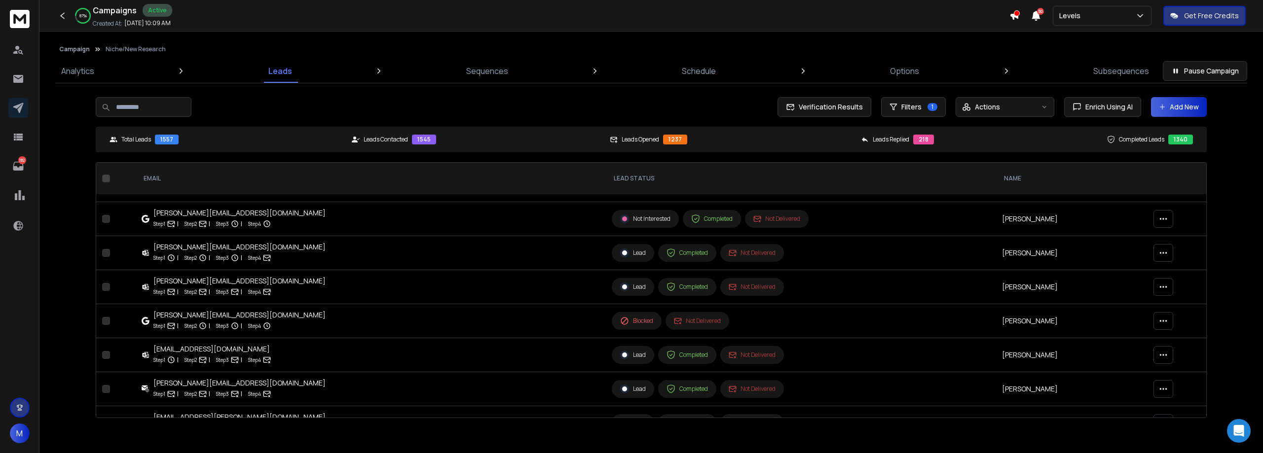
click at [164, 106] on input at bounding box center [144, 107] width 96 height 20
type input "*******"
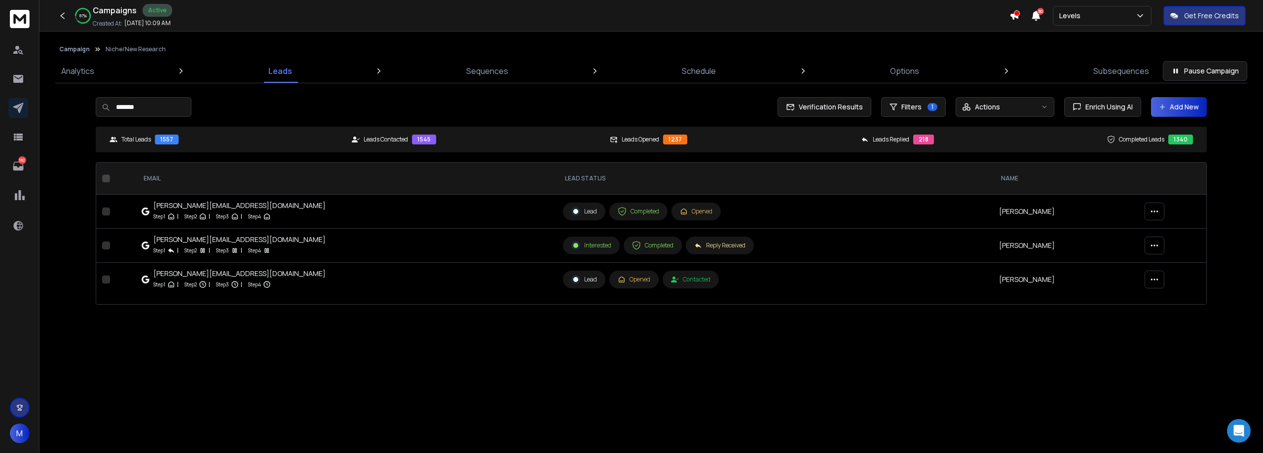
click at [160, 99] on input "*******" at bounding box center [144, 107] width 96 height 20
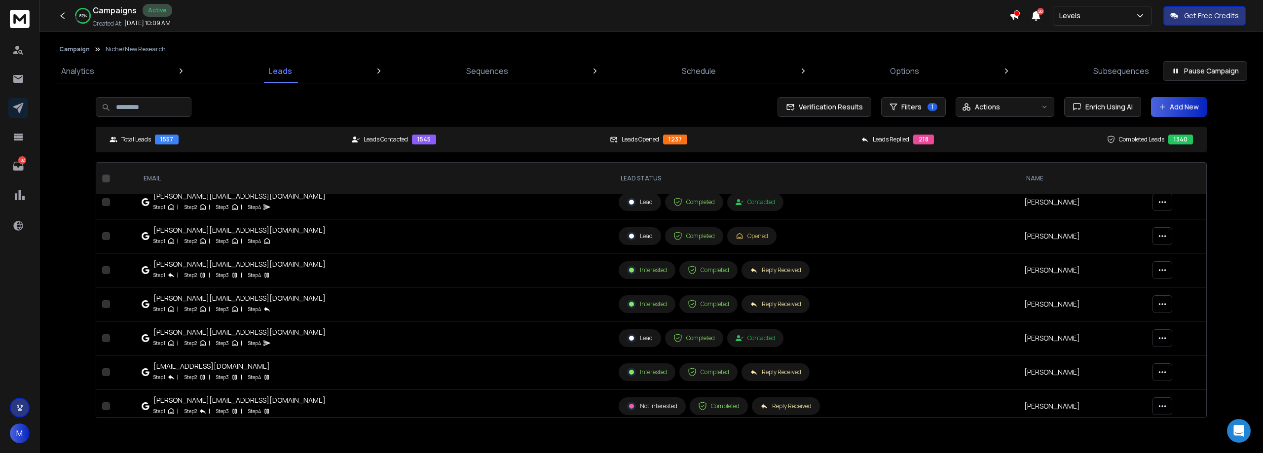
scroll to position [592, 0]
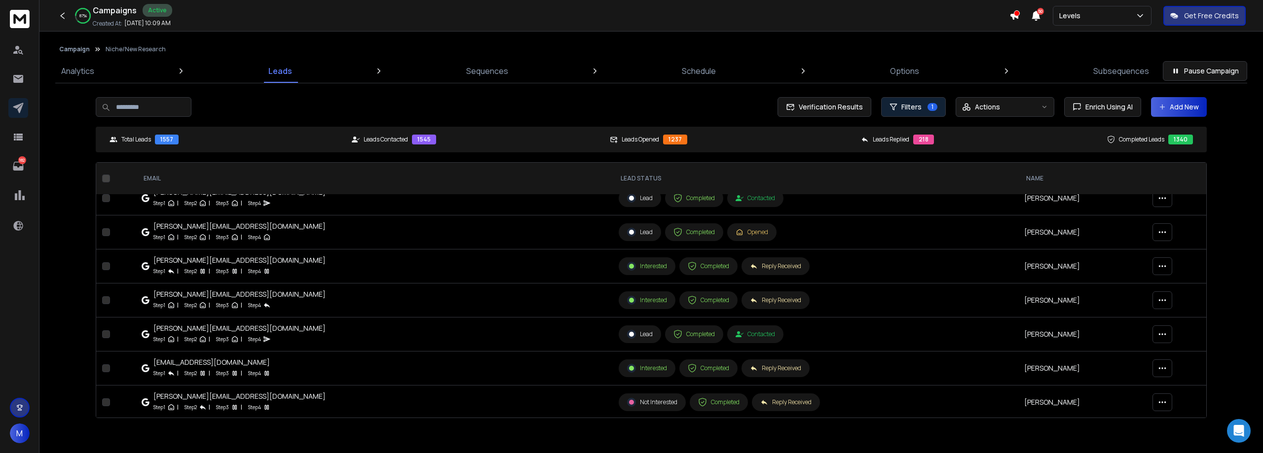
click at [908, 107] on span "Filters" at bounding box center [912, 107] width 20 height 10
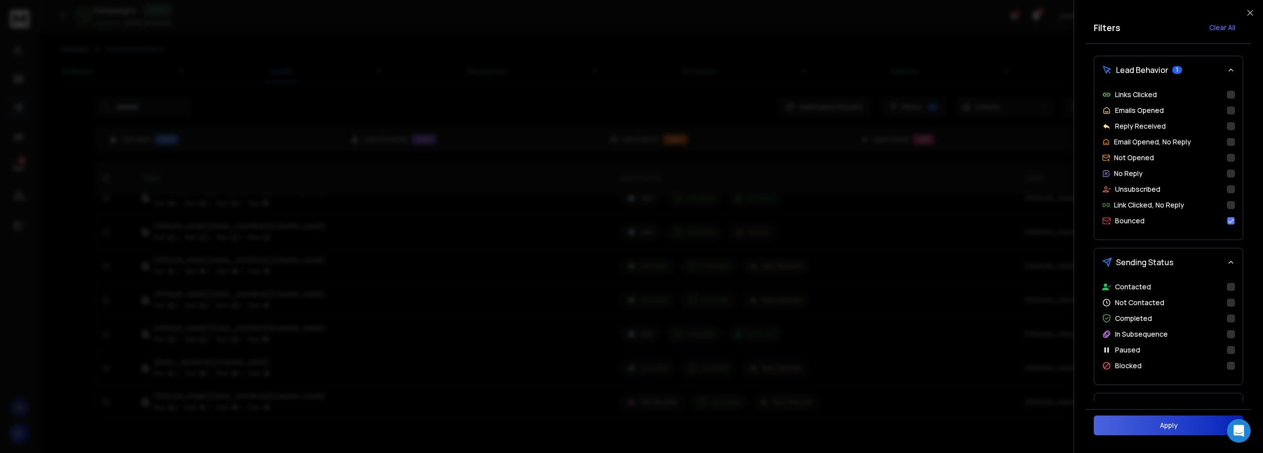
click at [1132, 223] on p "Bounced" at bounding box center [1130, 221] width 30 height 10
click at [1227, 223] on button "Bounced" at bounding box center [1231, 221] width 8 height 8
click at [1132, 223] on p "Bounced" at bounding box center [1130, 221] width 30 height 10
click at [1227, 223] on button "Bounced" at bounding box center [1231, 221] width 8 height 8
click at [1134, 428] on button "Apply" at bounding box center [1169, 426] width 150 height 20
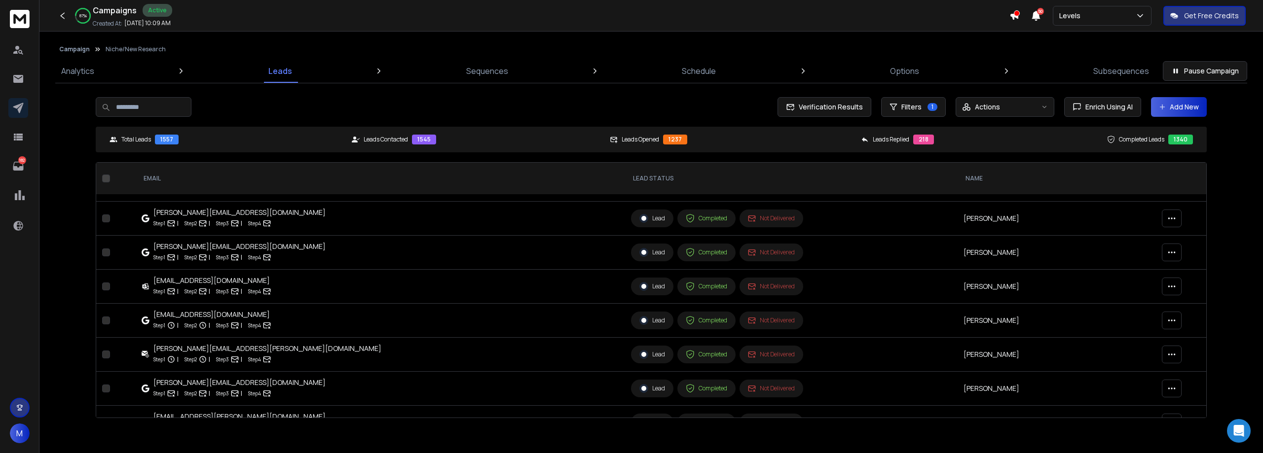
scroll to position [1537, 0]
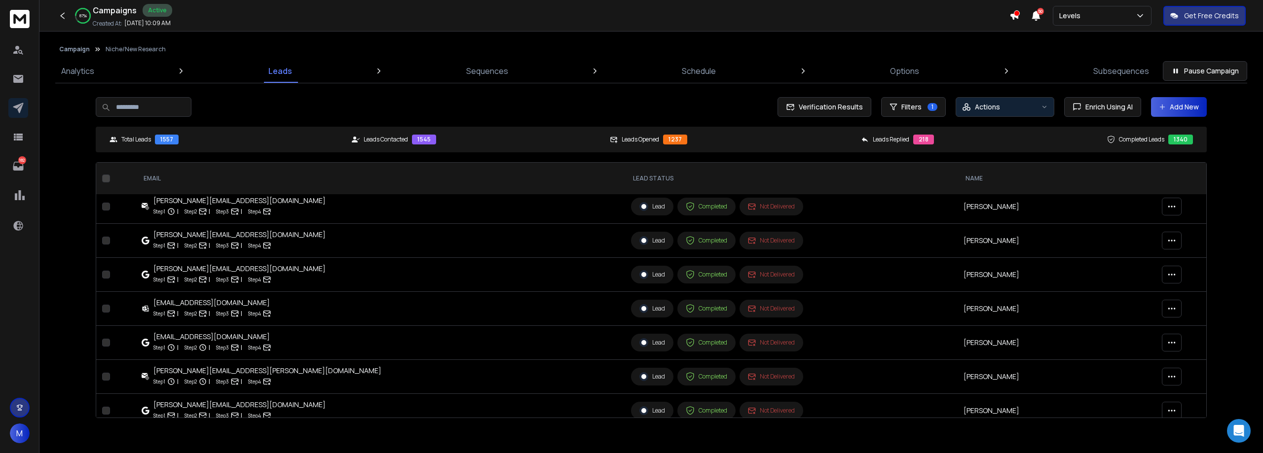
click at [988, 103] on p "Actions" at bounding box center [987, 107] width 25 height 10
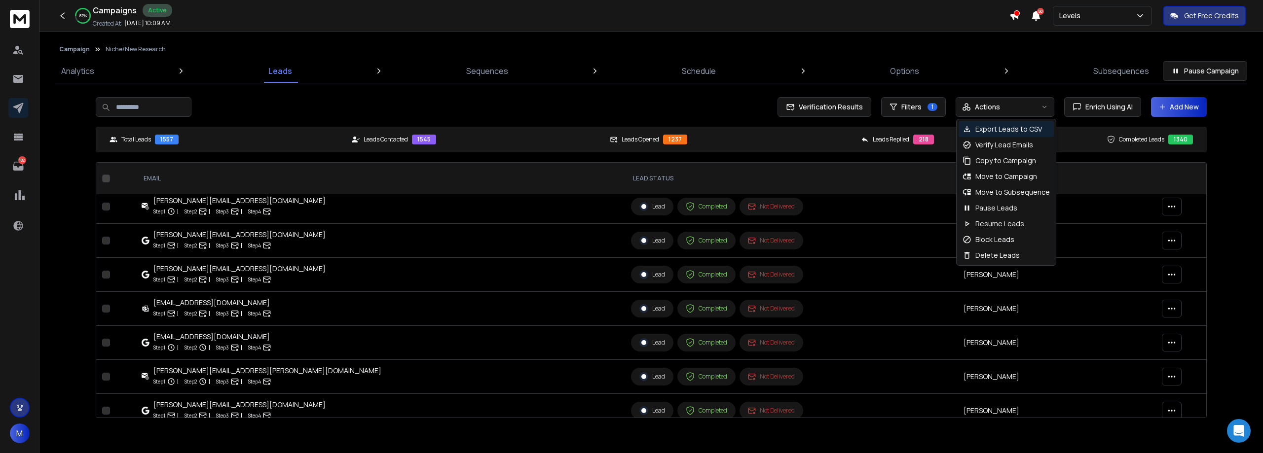
click at [998, 129] on p "Export Leads to CSV" at bounding box center [1009, 129] width 67 height 10
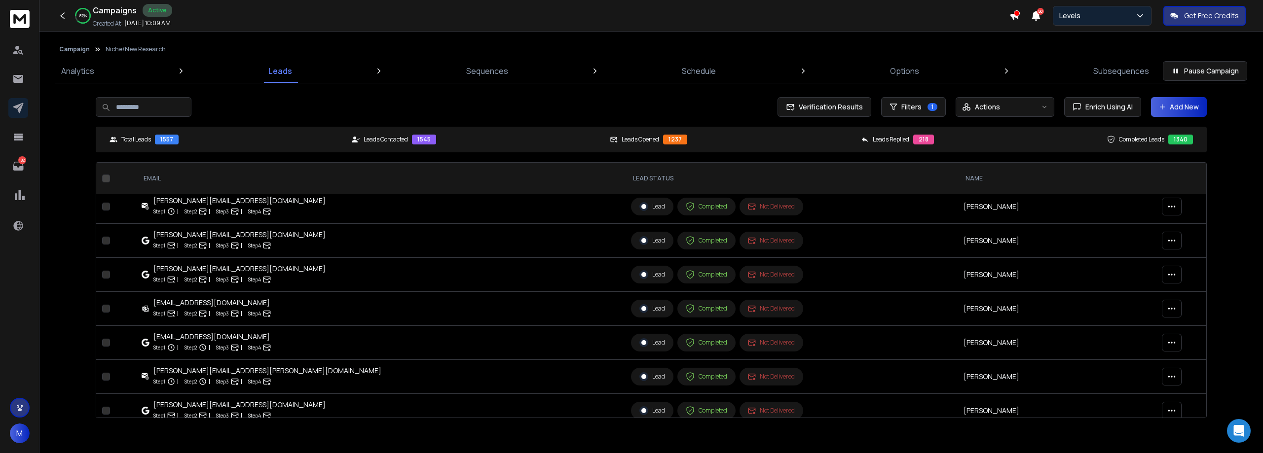
click at [1125, 25] on div "87 % Campaigns Active Created At: Sep 07, 2025, 10:09 AM 50 Levels Get Free Cre…" at bounding box center [631, 16] width 1263 height 32
click at [1125, 24] on button "Levels" at bounding box center [1102, 16] width 99 height 20
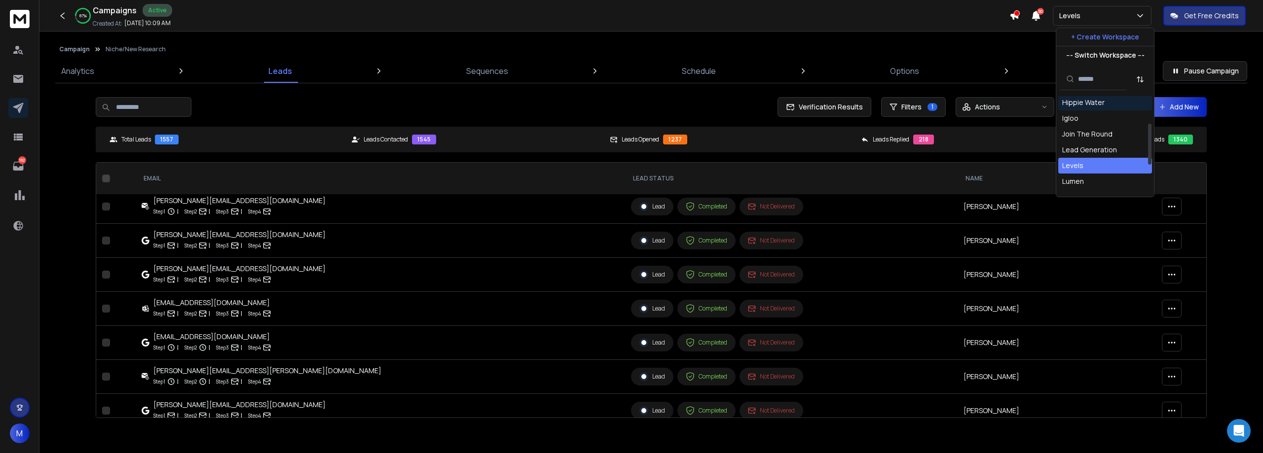
scroll to position [66, 0]
click at [1104, 181] on div "Lumen" at bounding box center [1105, 181] width 94 height 16
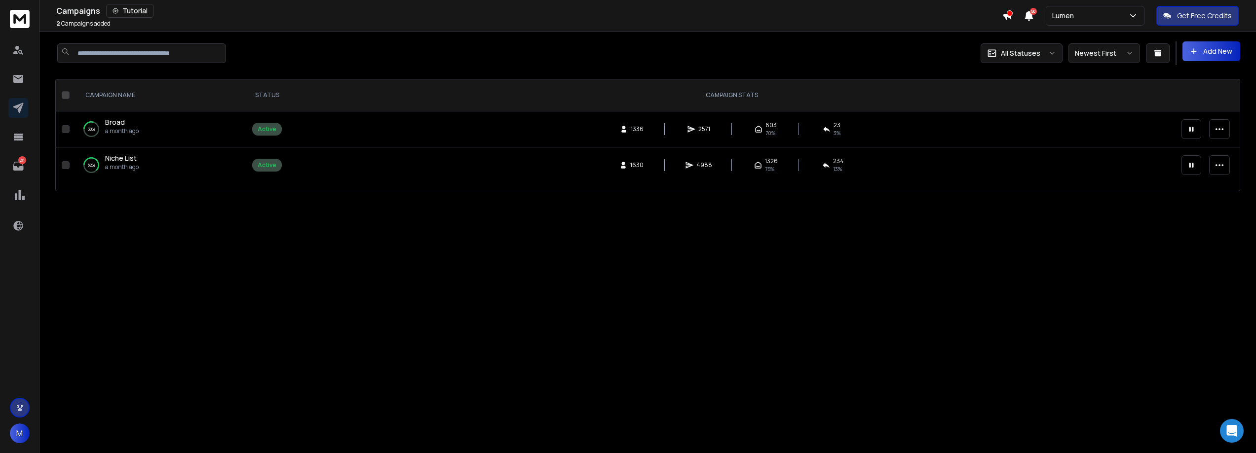
click at [128, 159] on span "Niche List" at bounding box center [121, 157] width 32 height 9
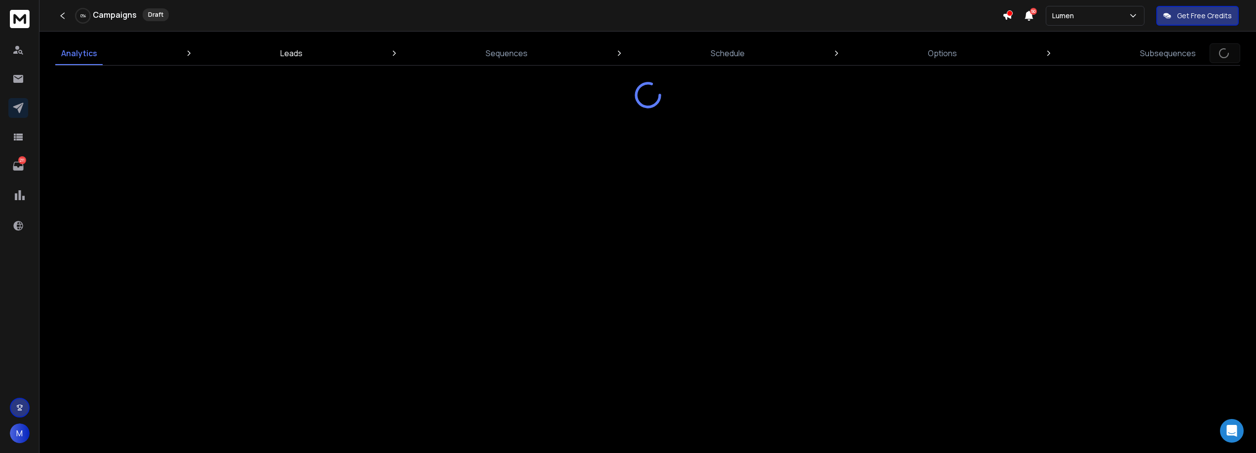
click at [275, 47] on link "Leads" at bounding box center [291, 53] width 34 height 24
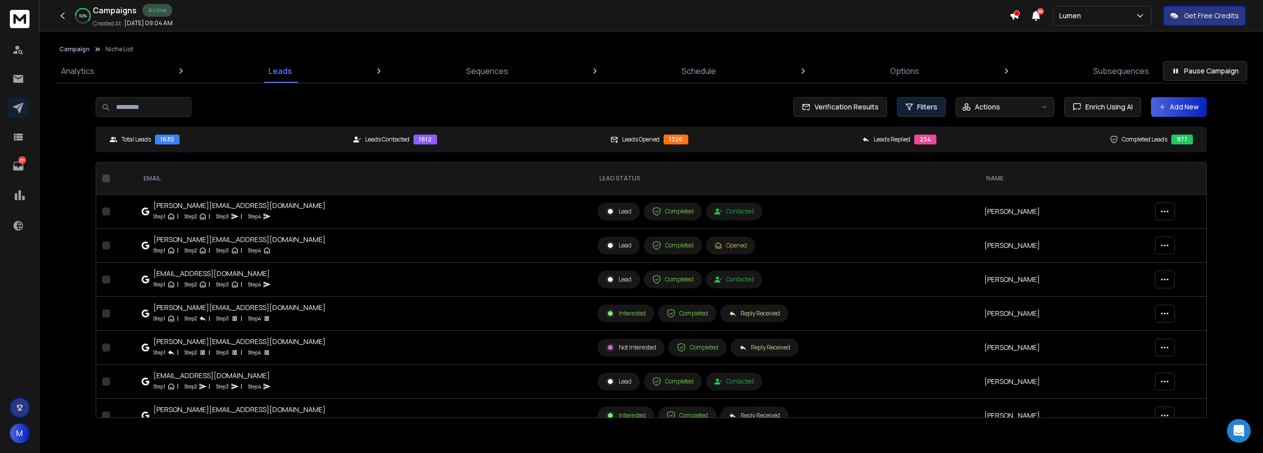
click at [911, 104] on icon "button" at bounding box center [909, 107] width 8 height 8
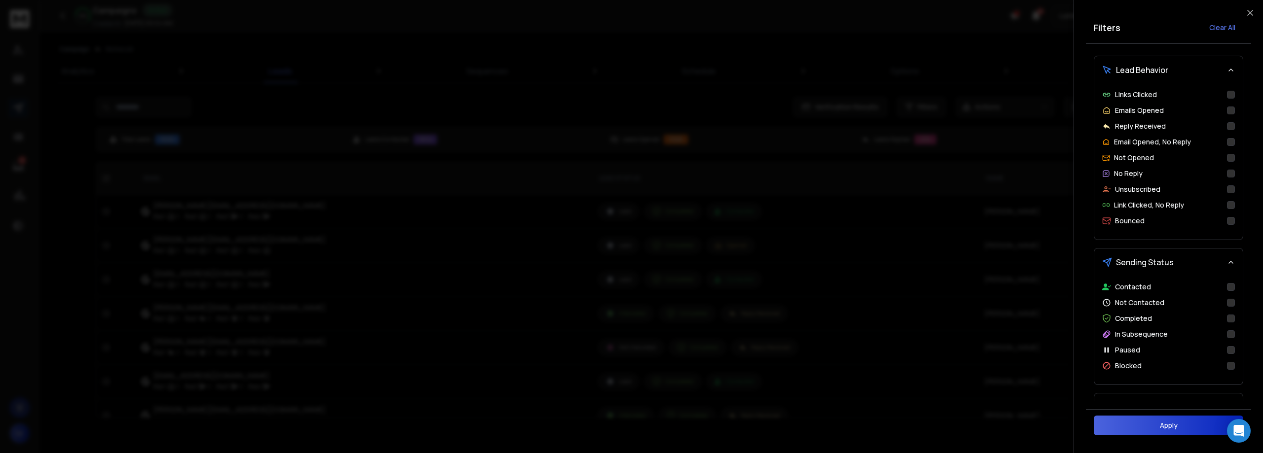
click at [1127, 219] on p "Bounced" at bounding box center [1130, 221] width 30 height 10
click at [1227, 219] on button "Bounced" at bounding box center [1231, 221] width 8 height 8
click at [1149, 435] on button "Apply" at bounding box center [1169, 426] width 150 height 20
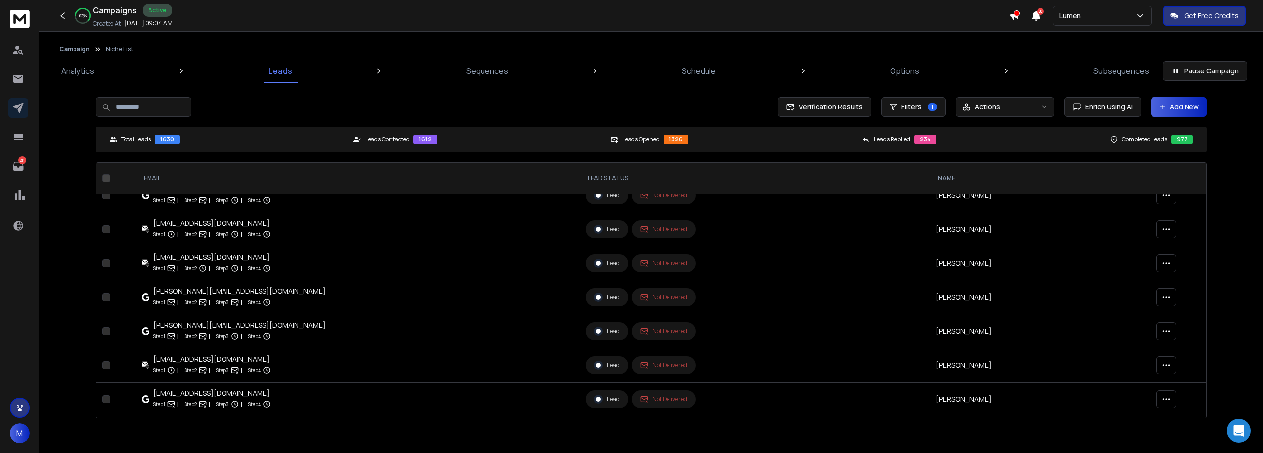
scroll to position [4585, 0]
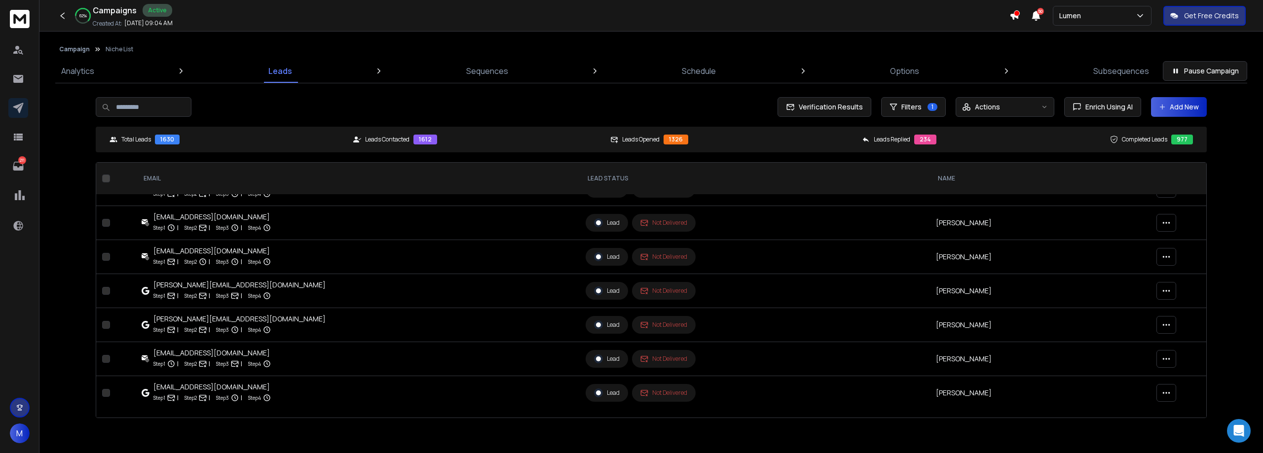
click at [603, 356] on div "Lead Not Delivered" at bounding box center [755, 359] width 339 height 18
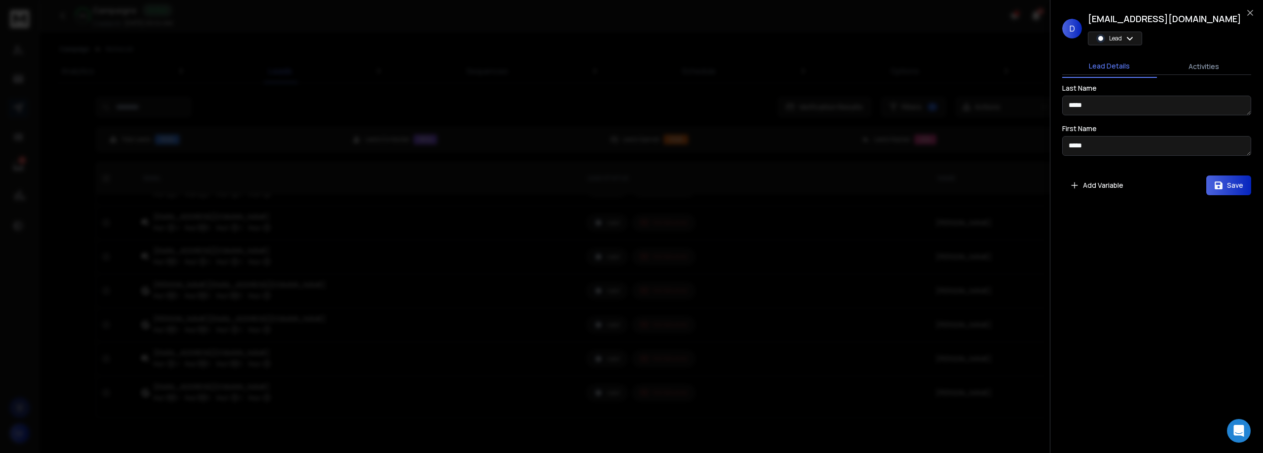
click at [1197, 72] on button "Activities" at bounding box center [1204, 67] width 95 height 22
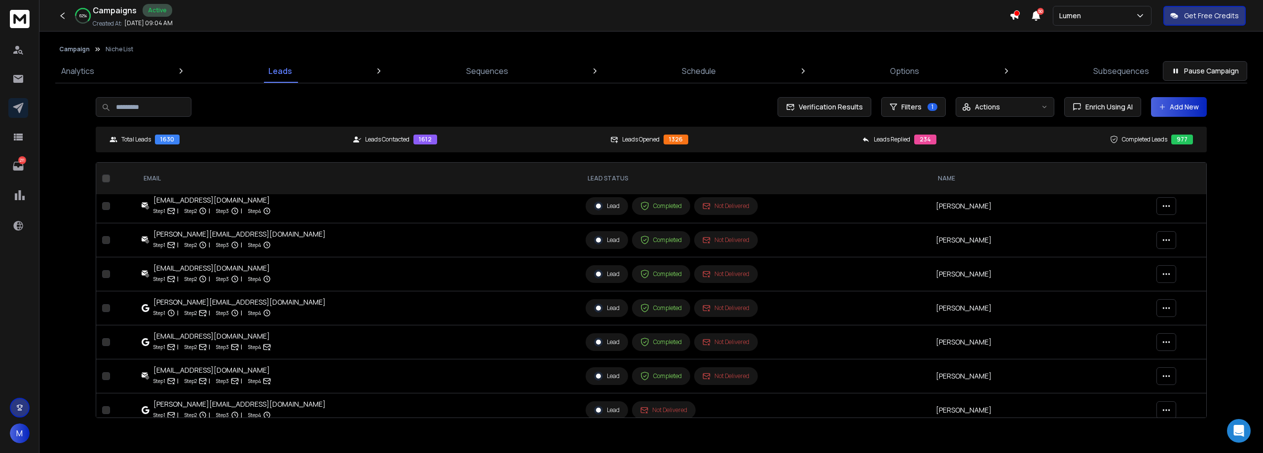
scroll to position [0, 0]
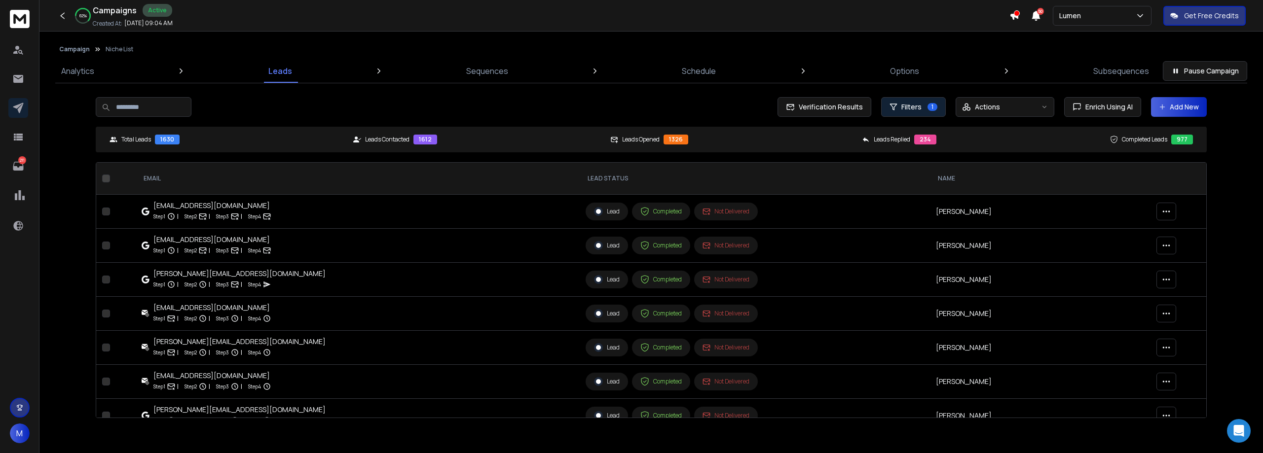
click at [933, 109] on span "1" at bounding box center [933, 107] width 10 height 8
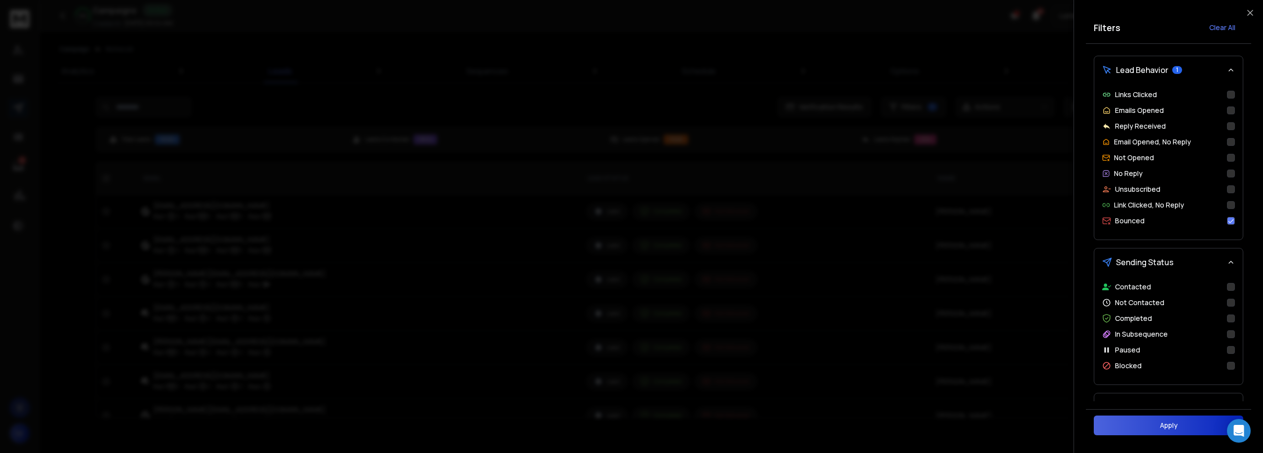
click at [1044, 15] on div at bounding box center [631, 226] width 1263 height 453
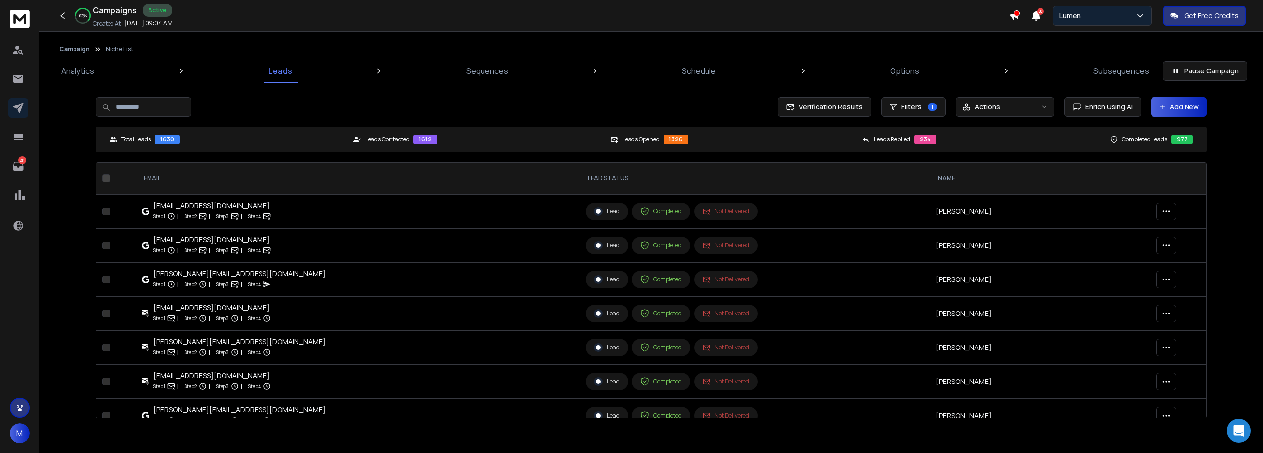
click at [1068, 16] on p "Lumen" at bounding box center [1072, 16] width 26 height 10
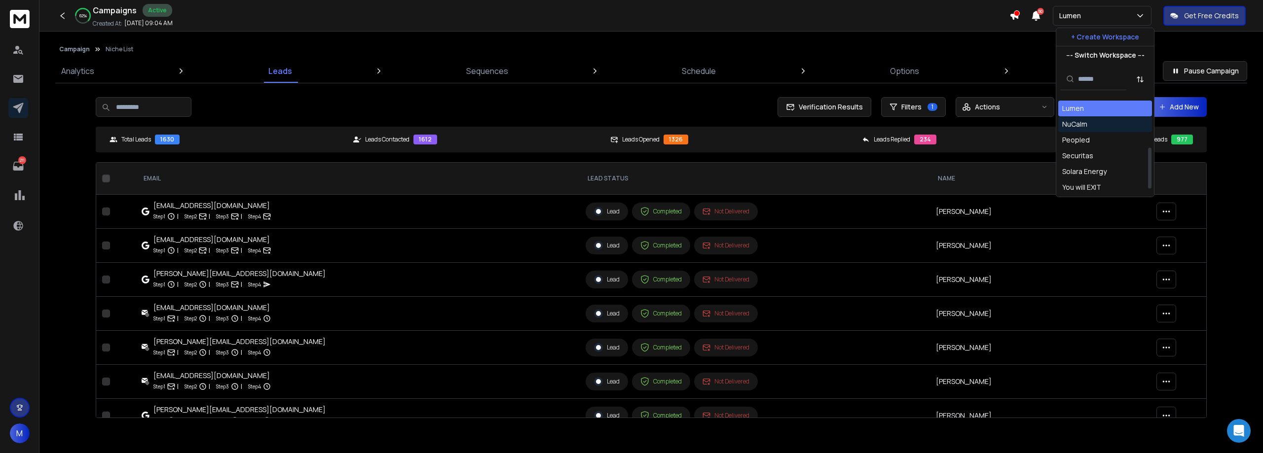
scroll to position [138, 0]
click at [1094, 141] on div "Peopled" at bounding box center [1105, 140] width 94 height 16
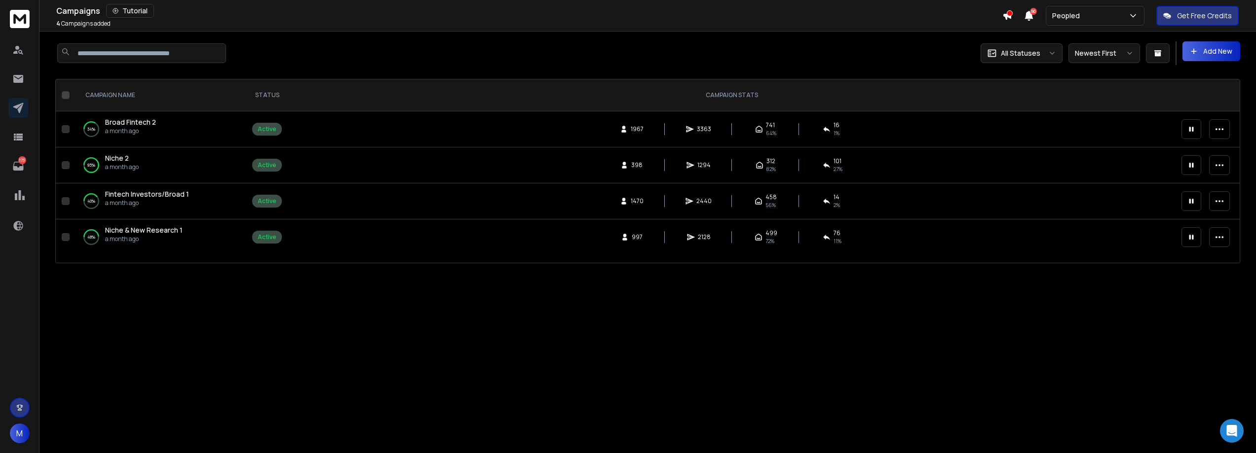
click at [149, 232] on span "Niche & New Research 1" at bounding box center [143, 230] width 77 height 9
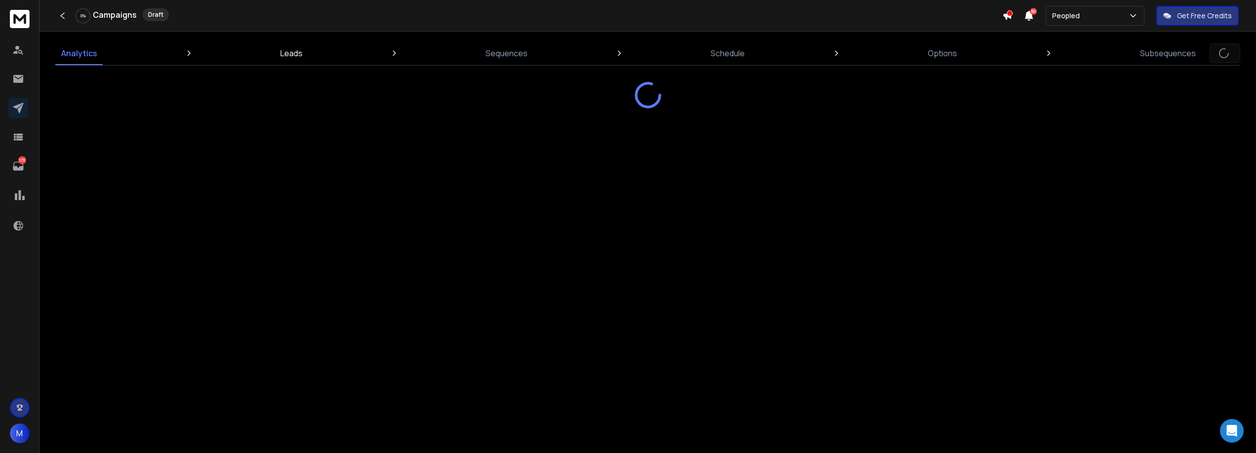
click at [298, 56] on p "Leads" at bounding box center [291, 53] width 22 height 12
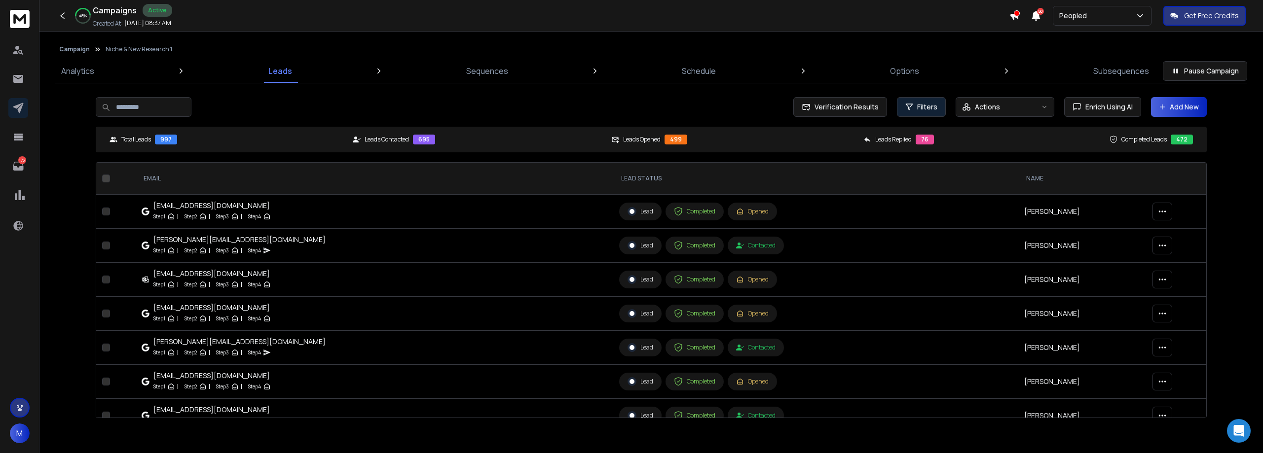
click at [932, 116] on button "Filters" at bounding box center [921, 107] width 49 height 20
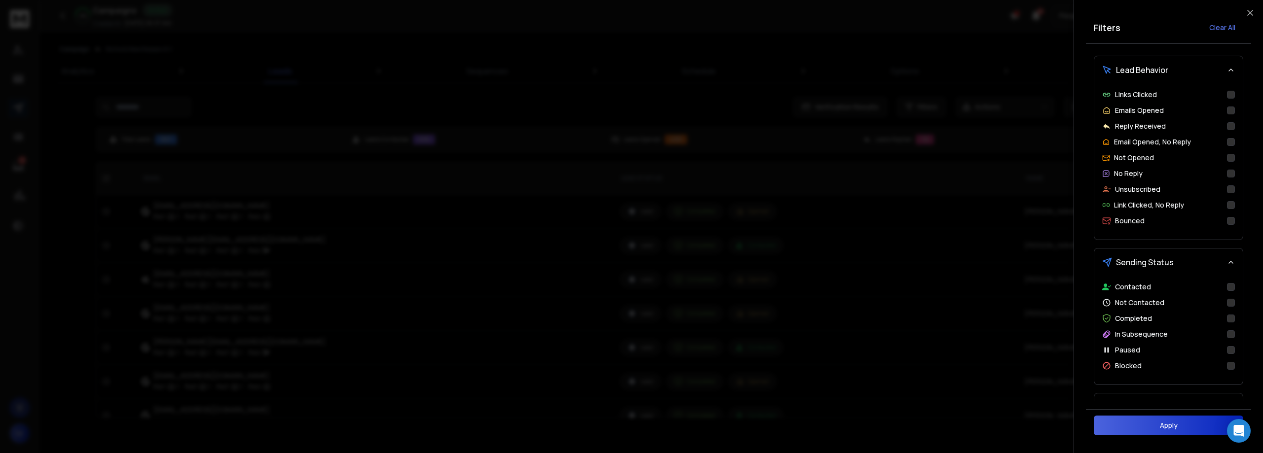
click at [1128, 224] on p "Bounced" at bounding box center [1130, 221] width 30 height 10
click at [1227, 224] on button "Bounced" at bounding box center [1231, 221] width 8 height 8
click at [1162, 427] on button "Apply" at bounding box center [1169, 426] width 150 height 20
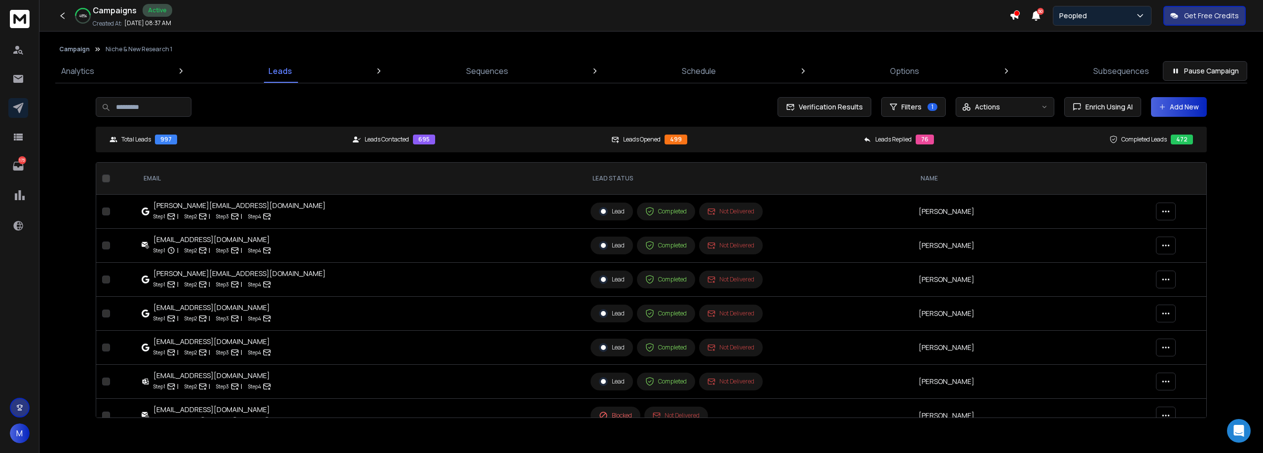
click at [1071, 18] on p "Peopled" at bounding box center [1075, 16] width 32 height 10
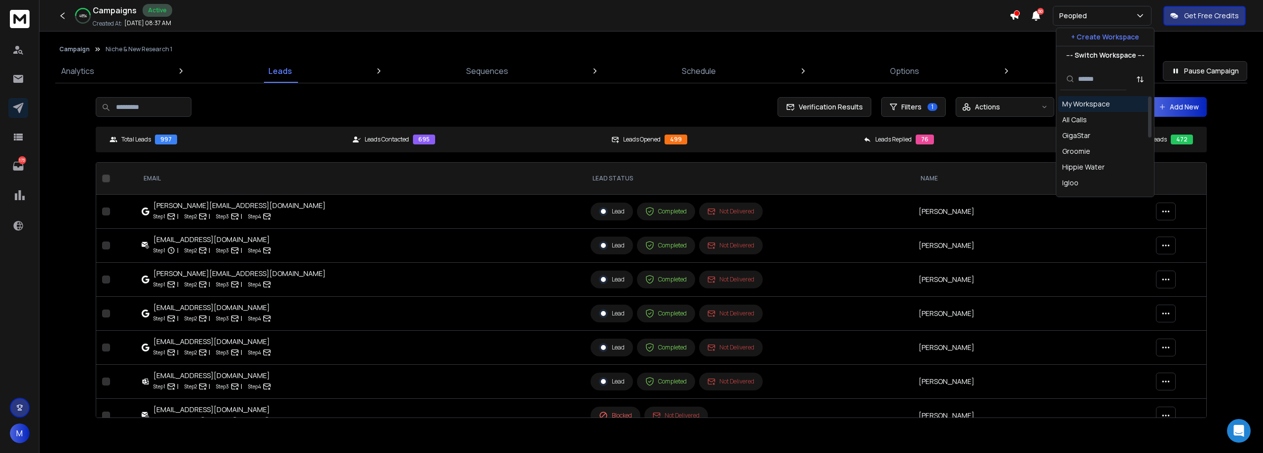
click at [1081, 102] on div "My Workspace" at bounding box center [1086, 104] width 48 height 10
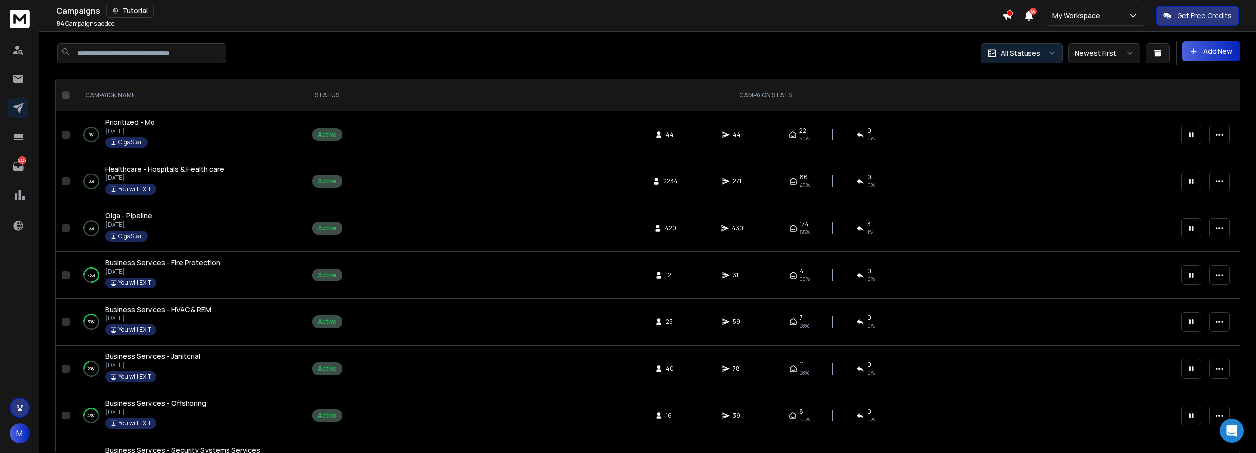
click at [1036, 51] on p "All Statuses" at bounding box center [1020, 53] width 39 height 10
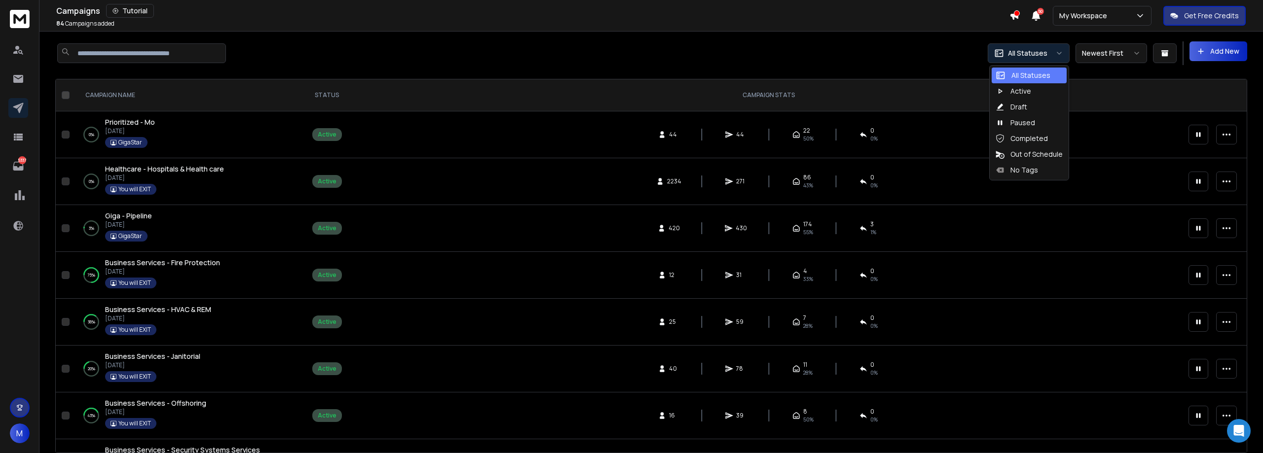
click at [1026, 54] on p "All Statuses" at bounding box center [1027, 53] width 39 height 10
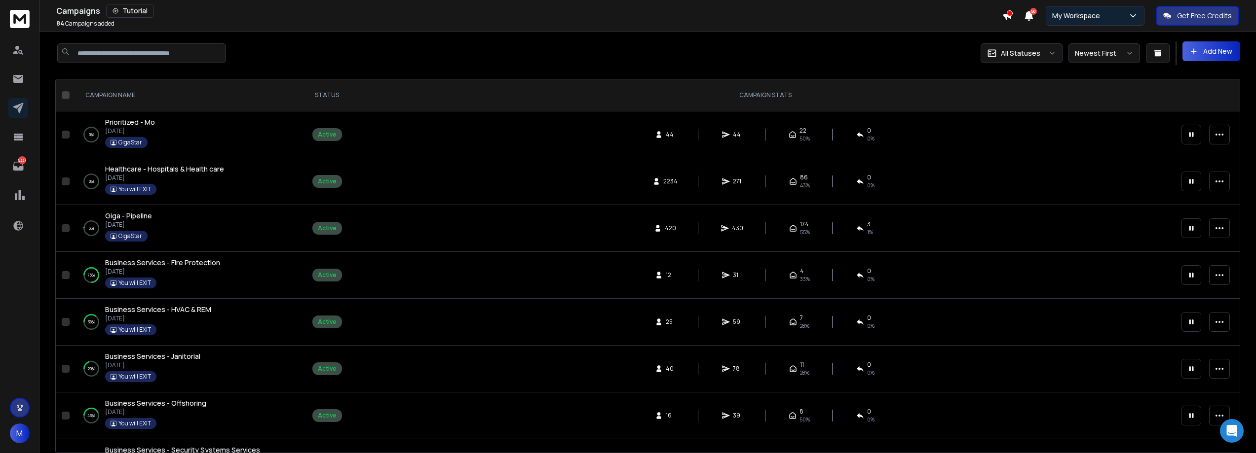
click at [1078, 17] on p "My Workspace" at bounding box center [1078, 16] width 52 height 10
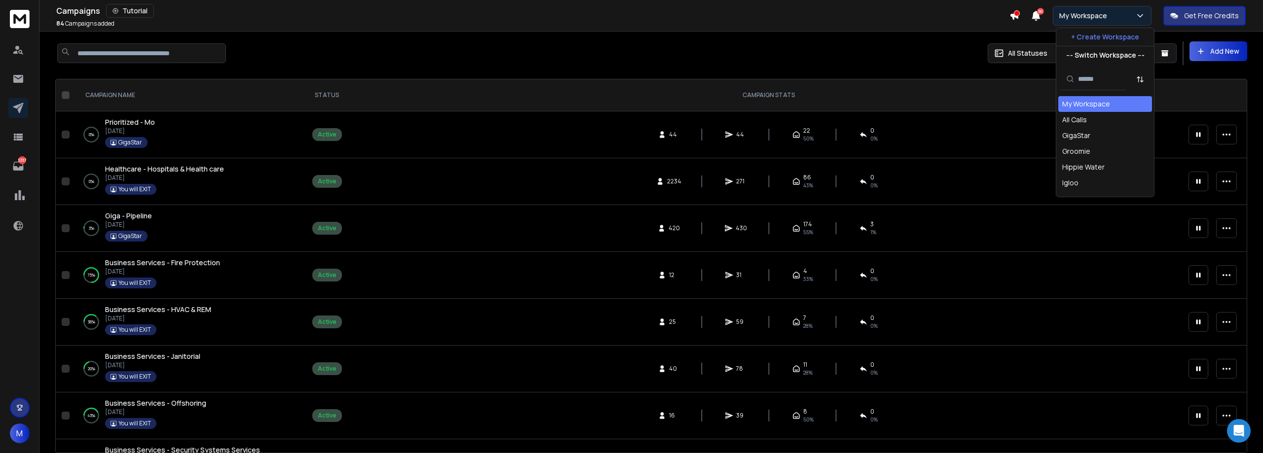
click at [1078, 17] on p "My Workspace" at bounding box center [1085, 16] width 52 height 10
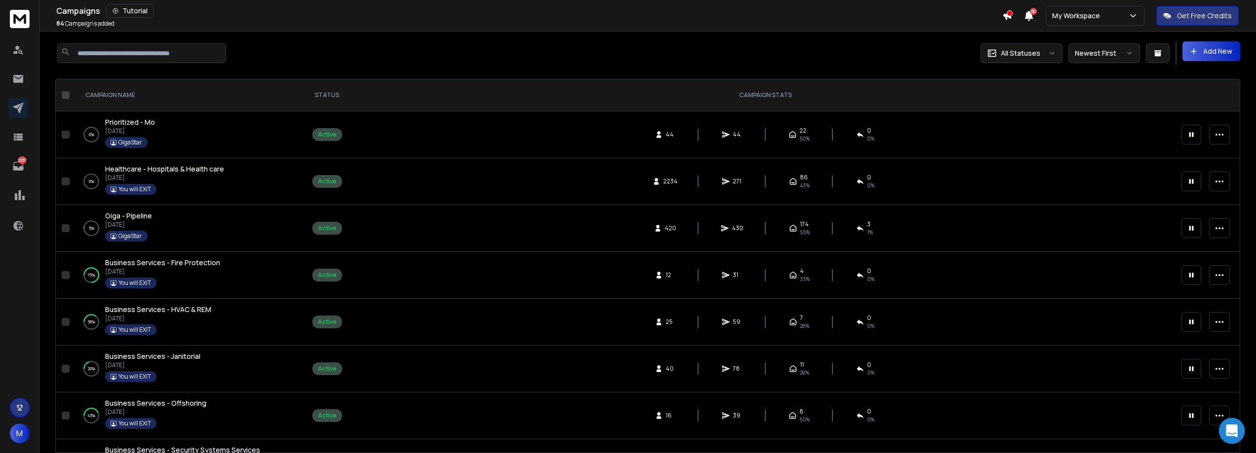
click at [1226, 430] on div "Open Intercom Messenger" at bounding box center [1232, 431] width 26 height 26
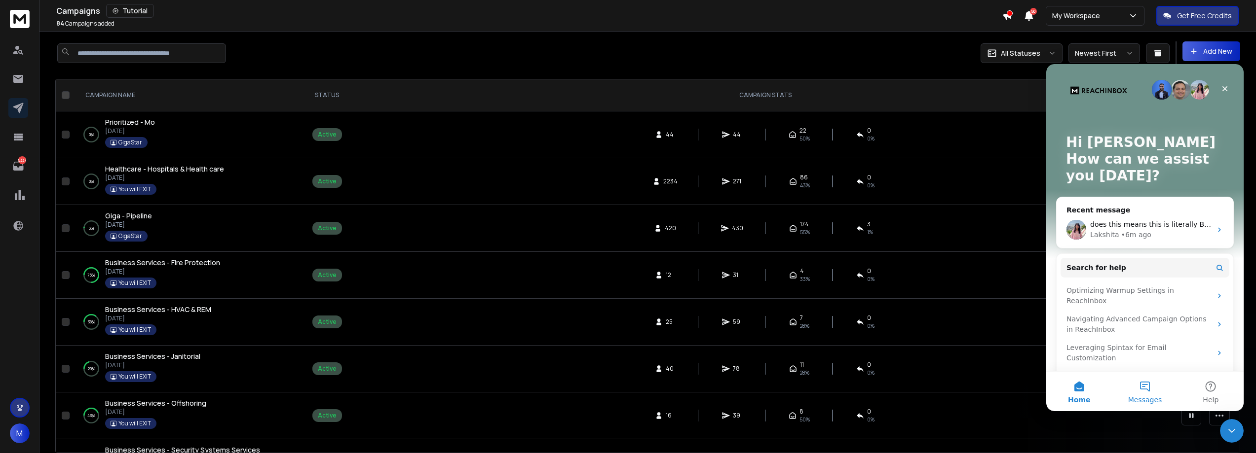
click at [1138, 394] on button "Messages" at bounding box center [1145, 391] width 66 height 39
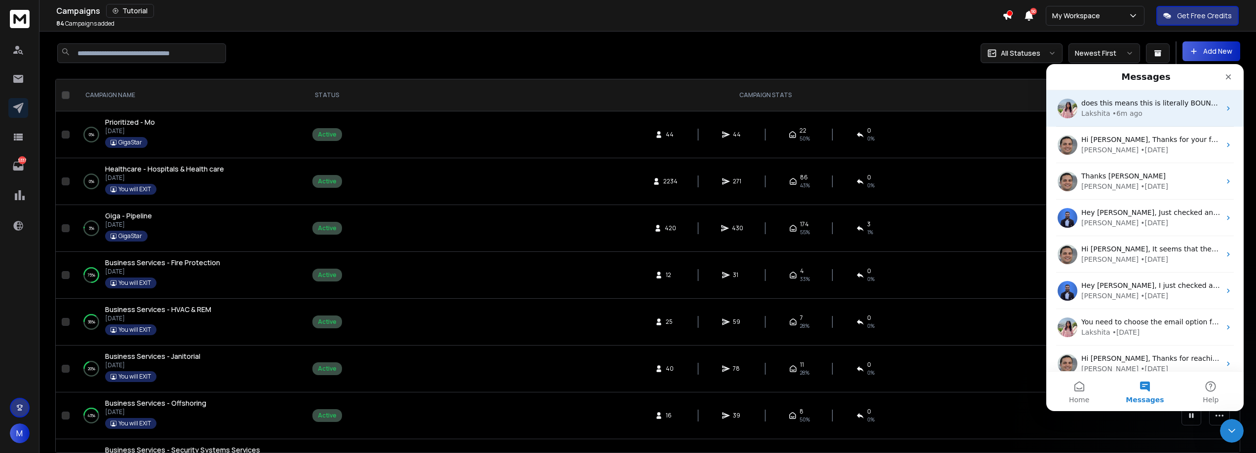
click at [1116, 118] on div "• 6m ago" at bounding box center [1127, 114] width 30 height 10
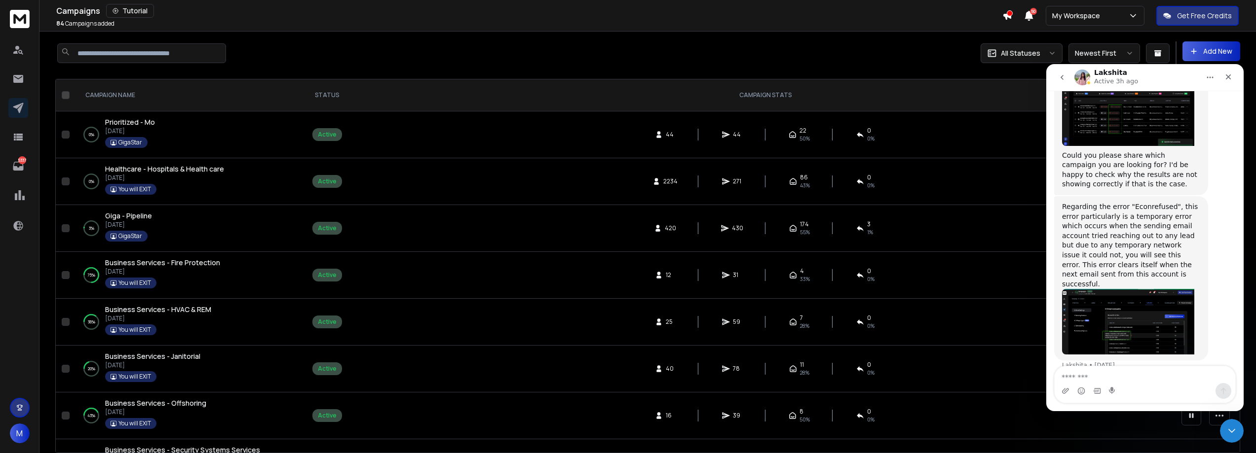
scroll to position [1439, 0]
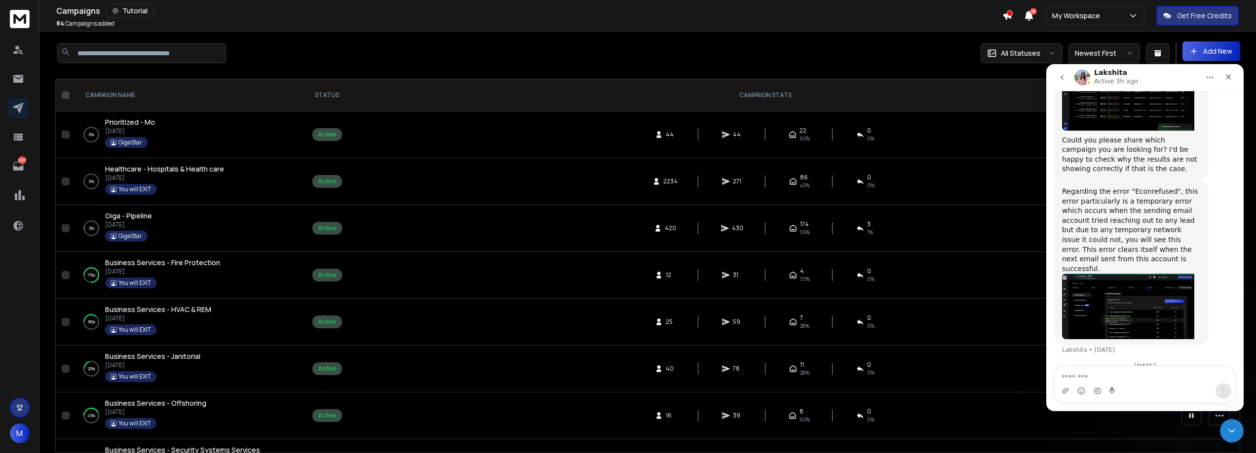
click at [1134, 374] on textarea "Message…" at bounding box center [1144, 375] width 181 height 17
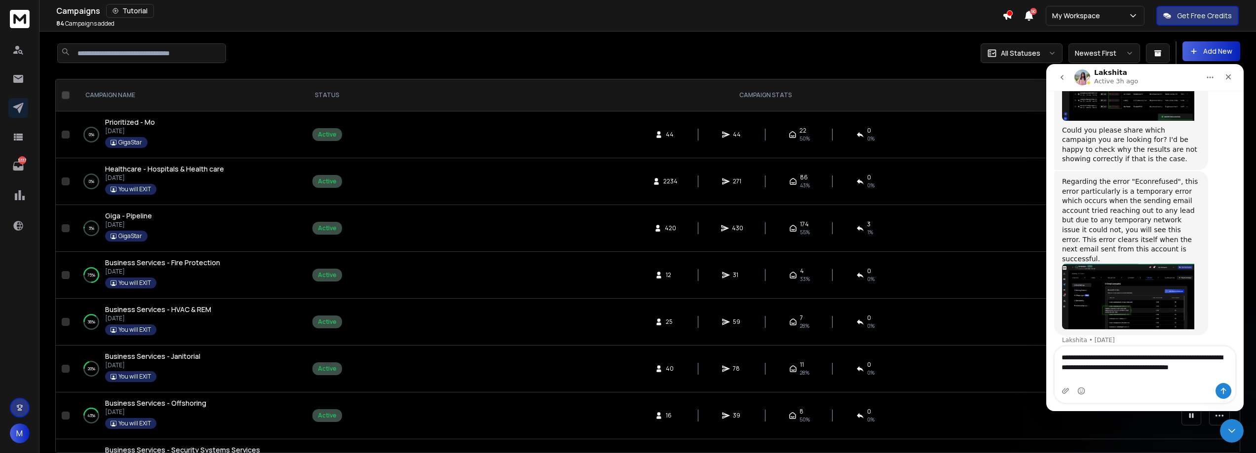
scroll to position [1459, 0]
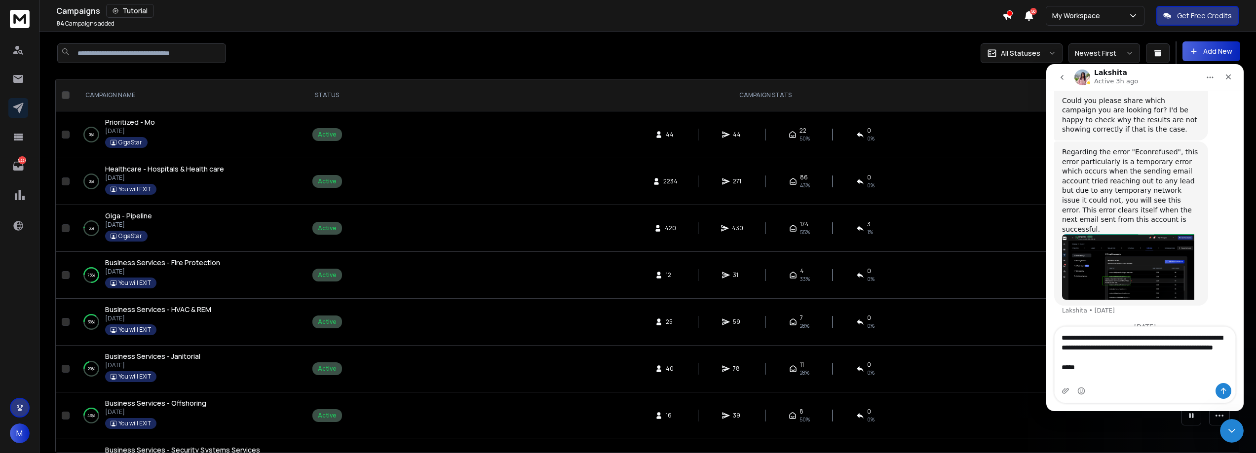
type textarea "**********"
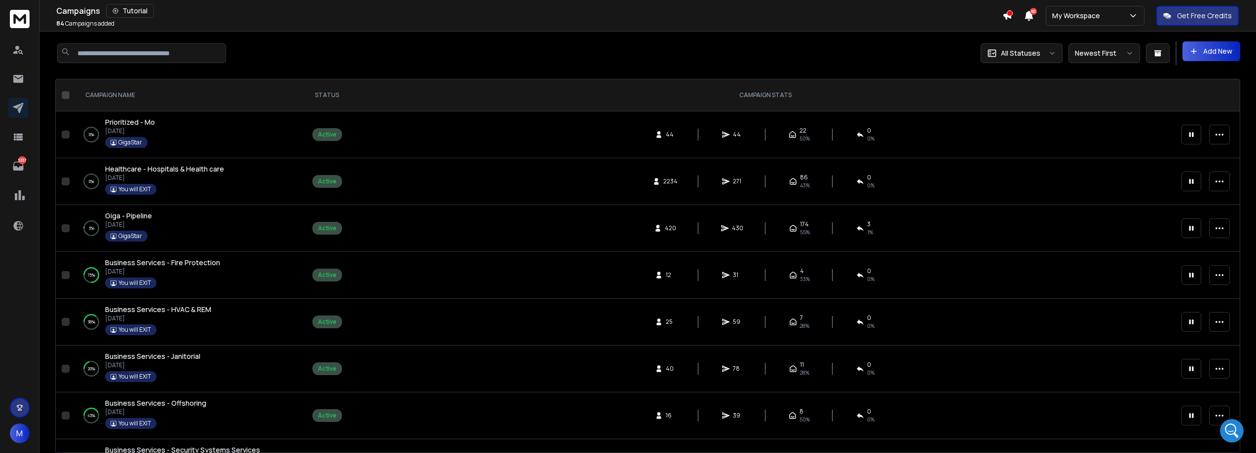
scroll to position [1496, 0]
